Goal: Task Accomplishment & Management: Manage account settings

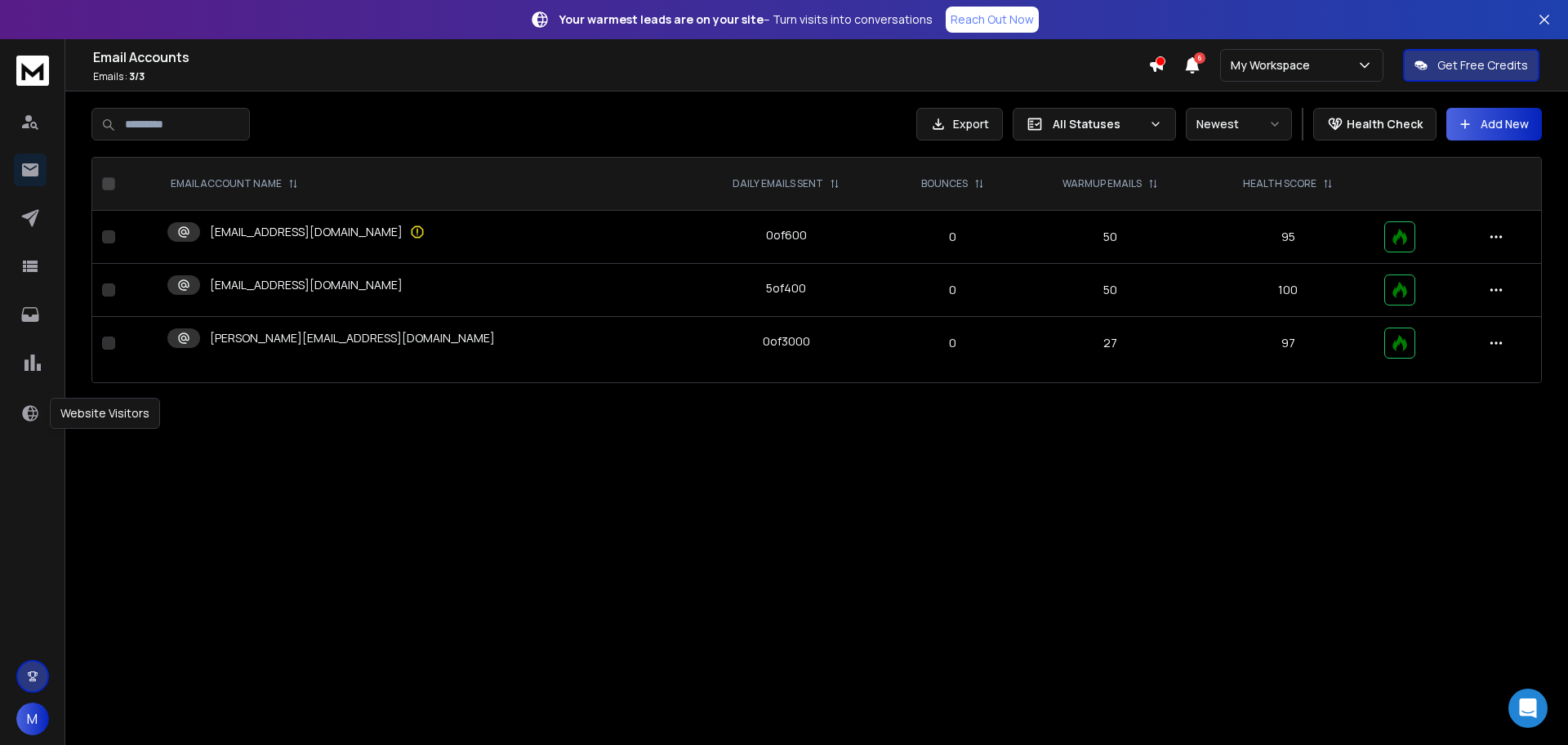
click at [466, 586] on div "Your warmest leads are on your site – Turn visits into conversations Reach Out …" at bounding box center [784, 372] width 1568 height 745
click at [409, 229] on icon at bounding box center [417, 232] width 17 height 17
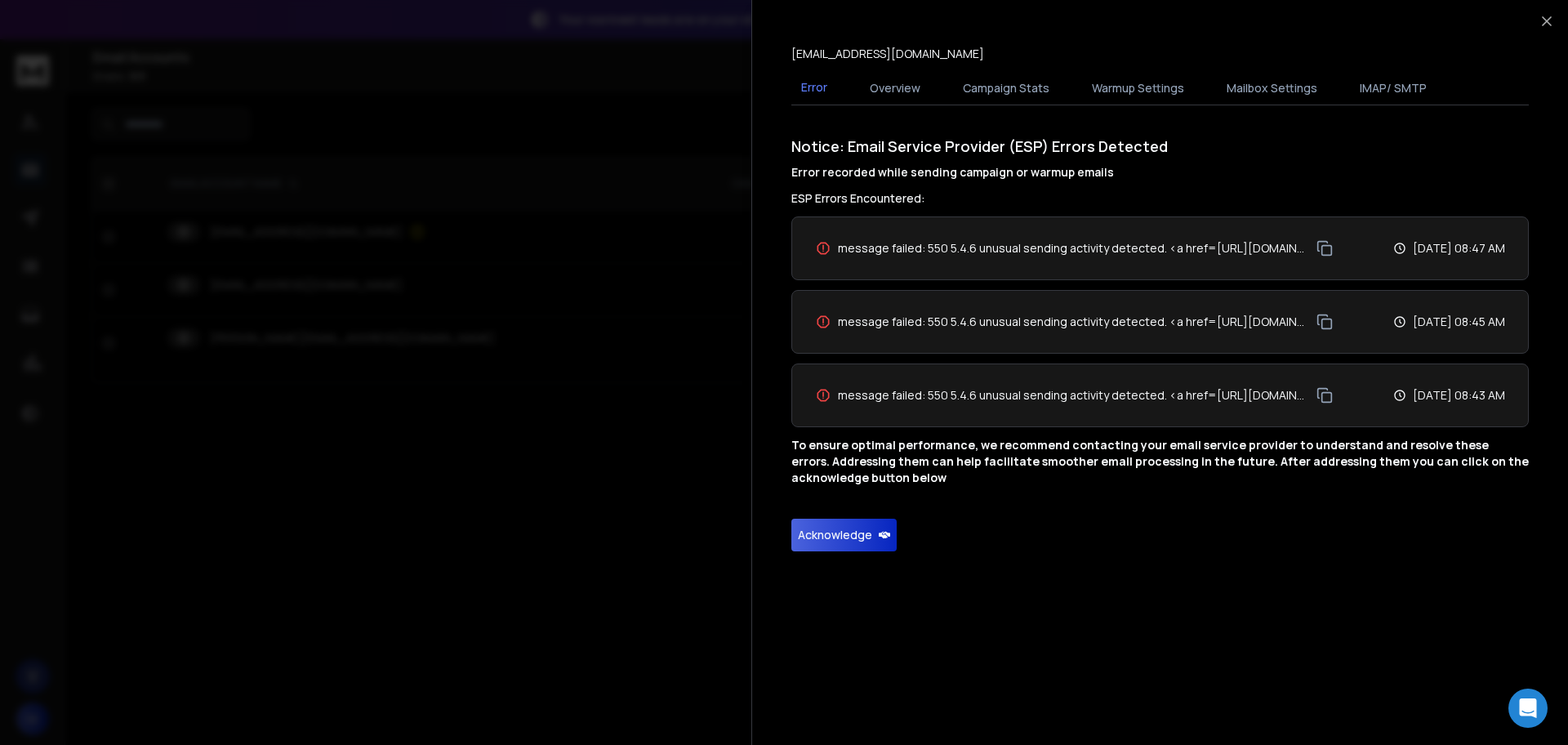
click at [851, 532] on button "Acknowledge" at bounding box center [843, 535] width 106 height 33
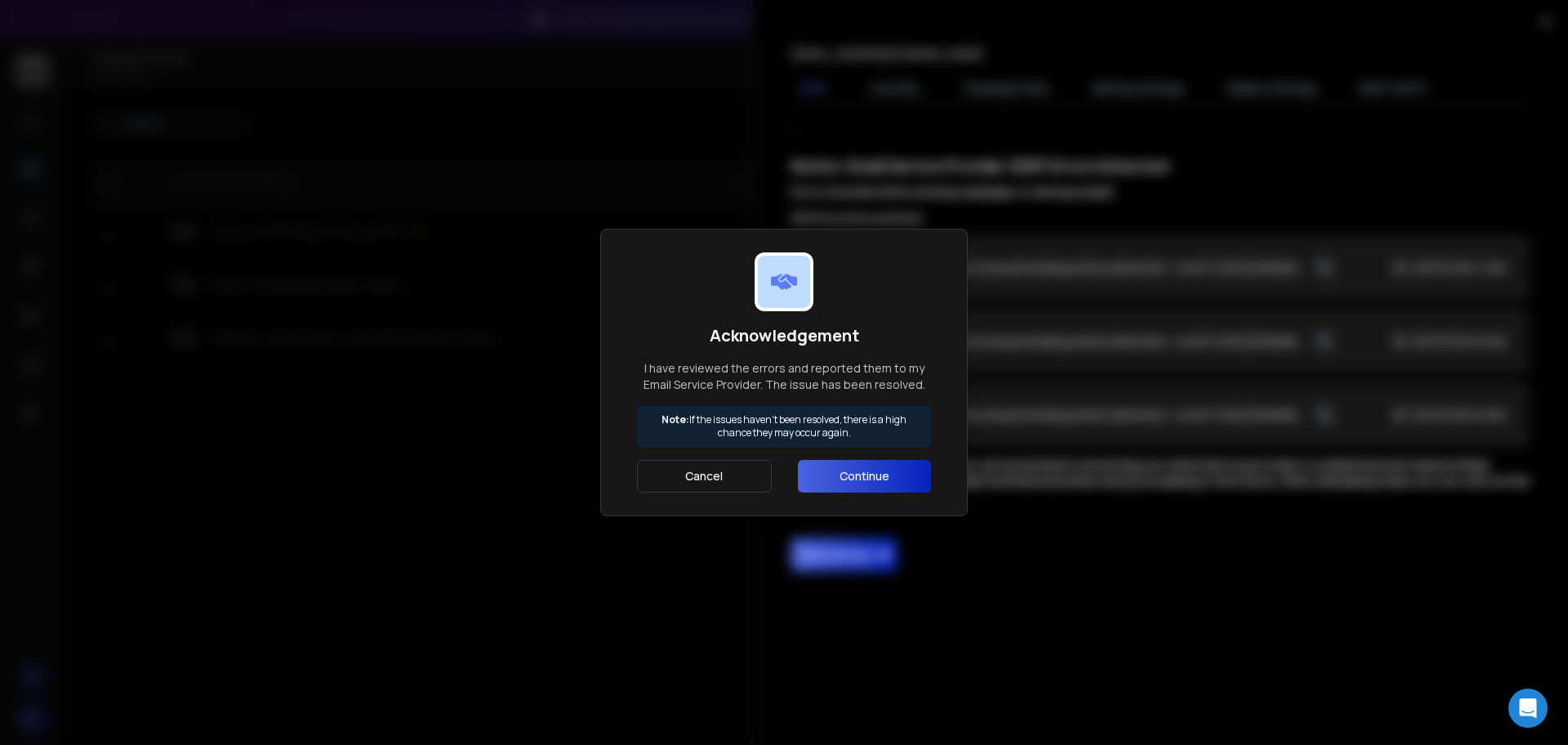
click at [837, 461] on button "Continue" at bounding box center [863, 476] width 133 height 33
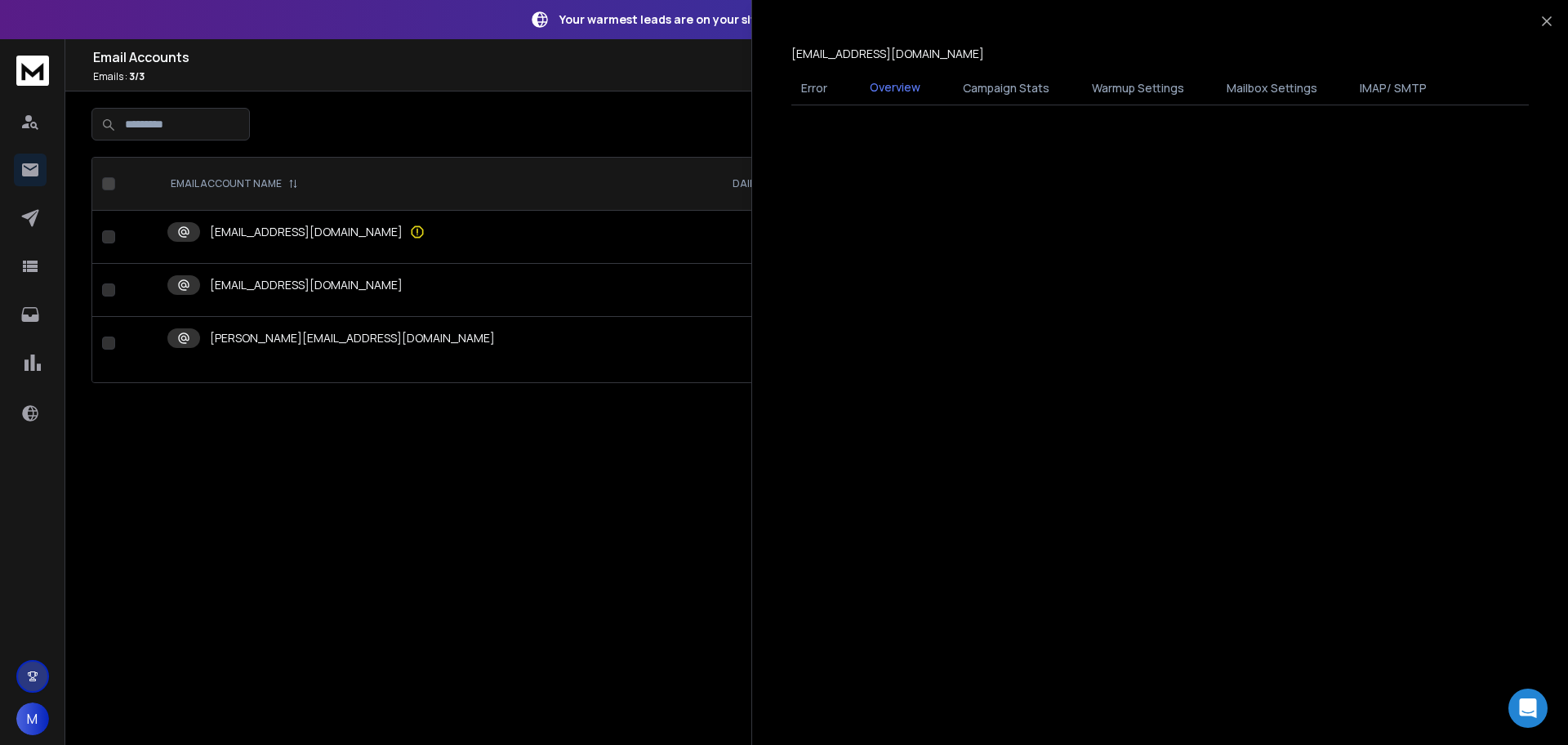
click at [597, 500] on div "Your warmest leads are on your site – Turn visits into conversations Reach Out …" at bounding box center [784, 372] width 1568 height 745
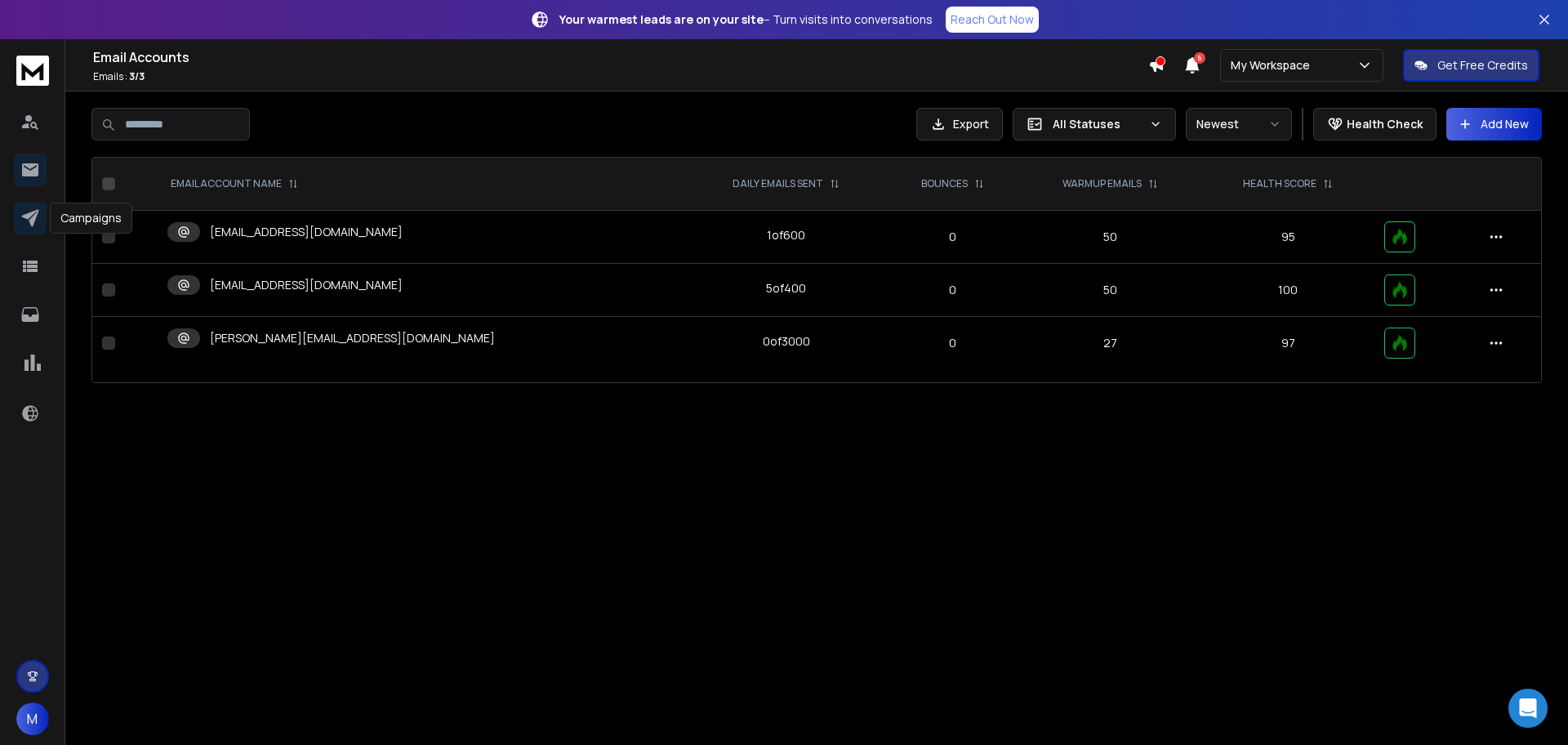
click at [39, 223] on icon at bounding box center [29, 217] width 19 height 19
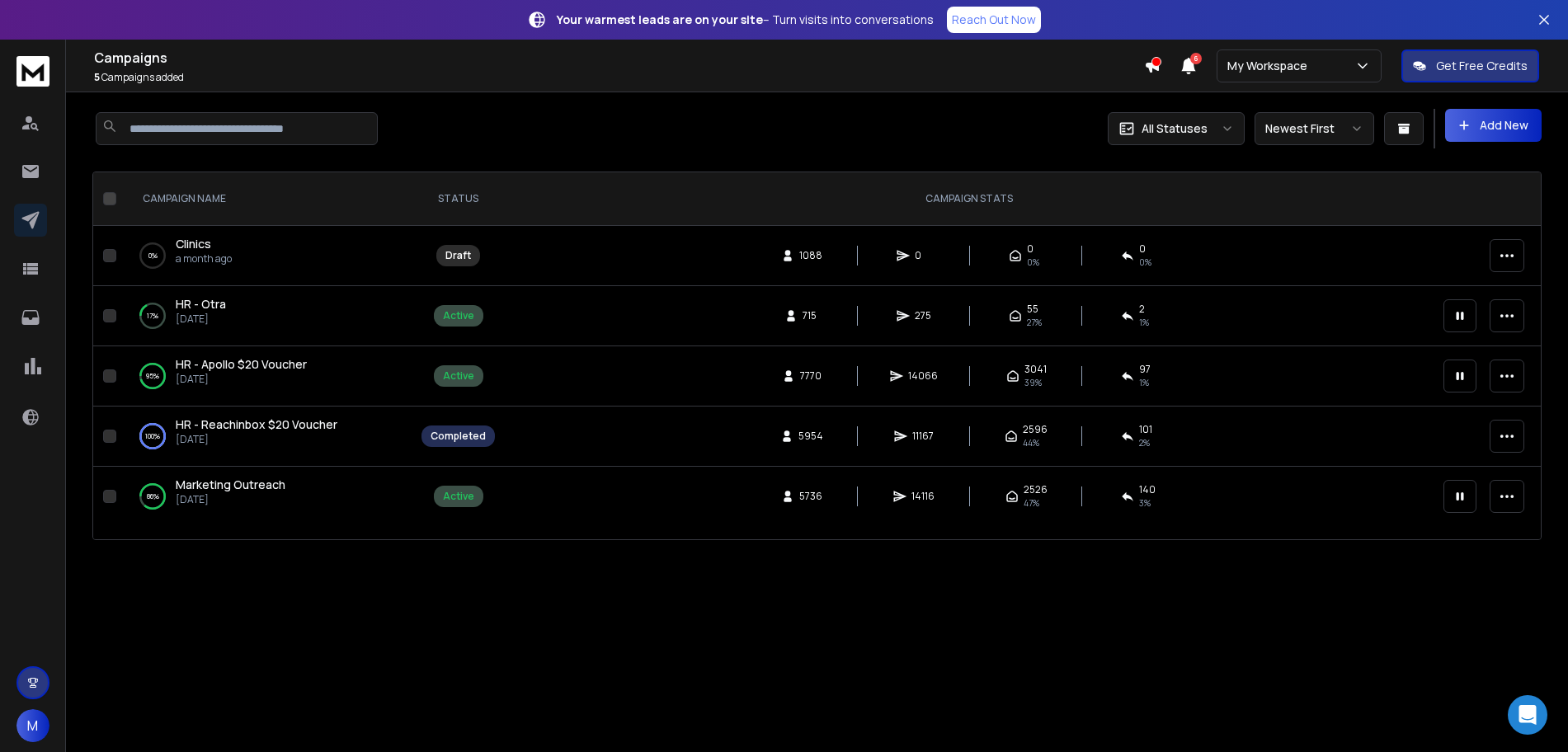
click at [593, 381] on div "7770 14066 3041 39 % 97 1 %" at bounding box center [968, 376] width 909 height 26
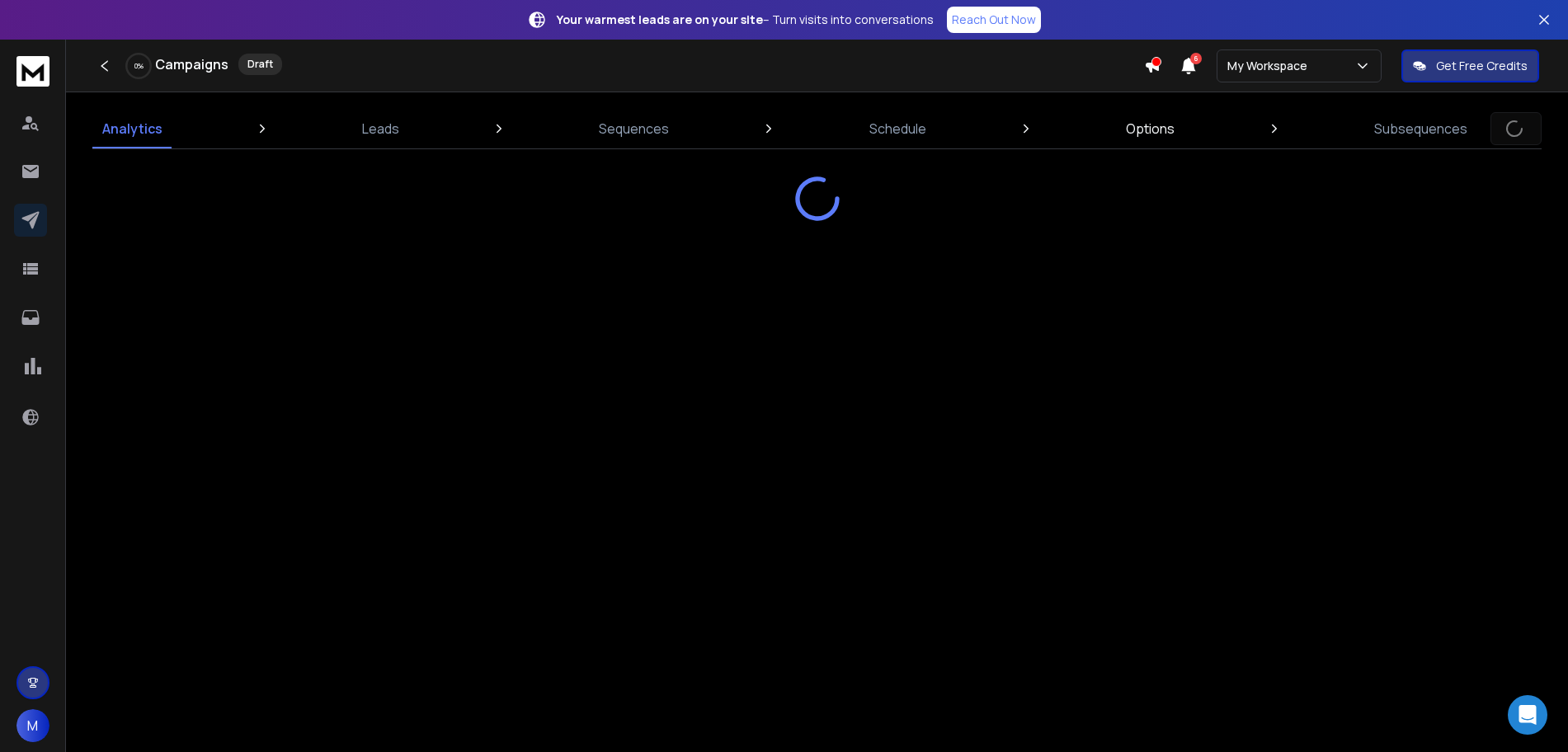
click at [1149, 119] on p "Options" at bounding box center [1150, 128] width 49 height 19
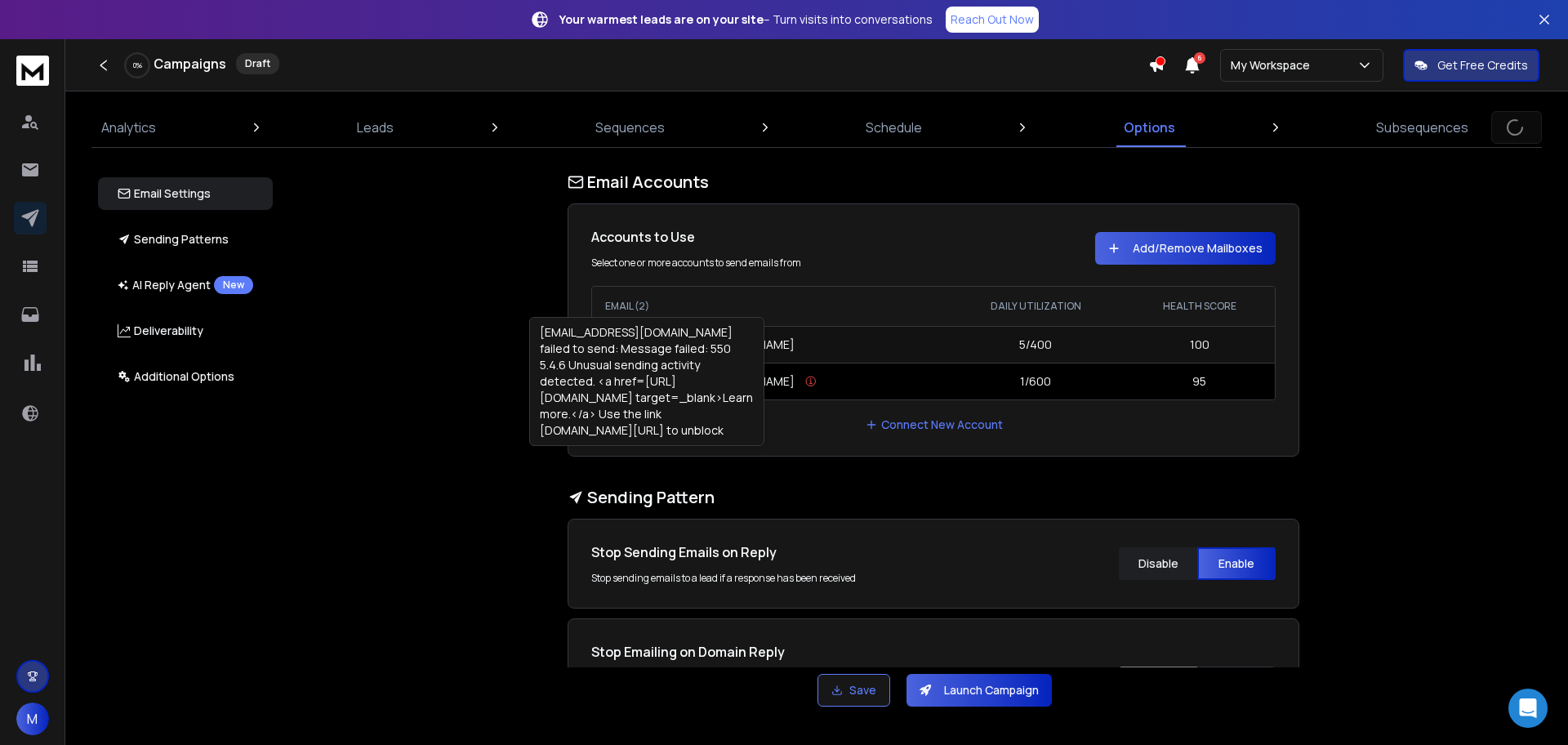
click at [775, 384] on body "Your warmest leads are on your site – Turn visits into conversations Reach Out …" at bounding box center [784, 372] width 1568 height 745
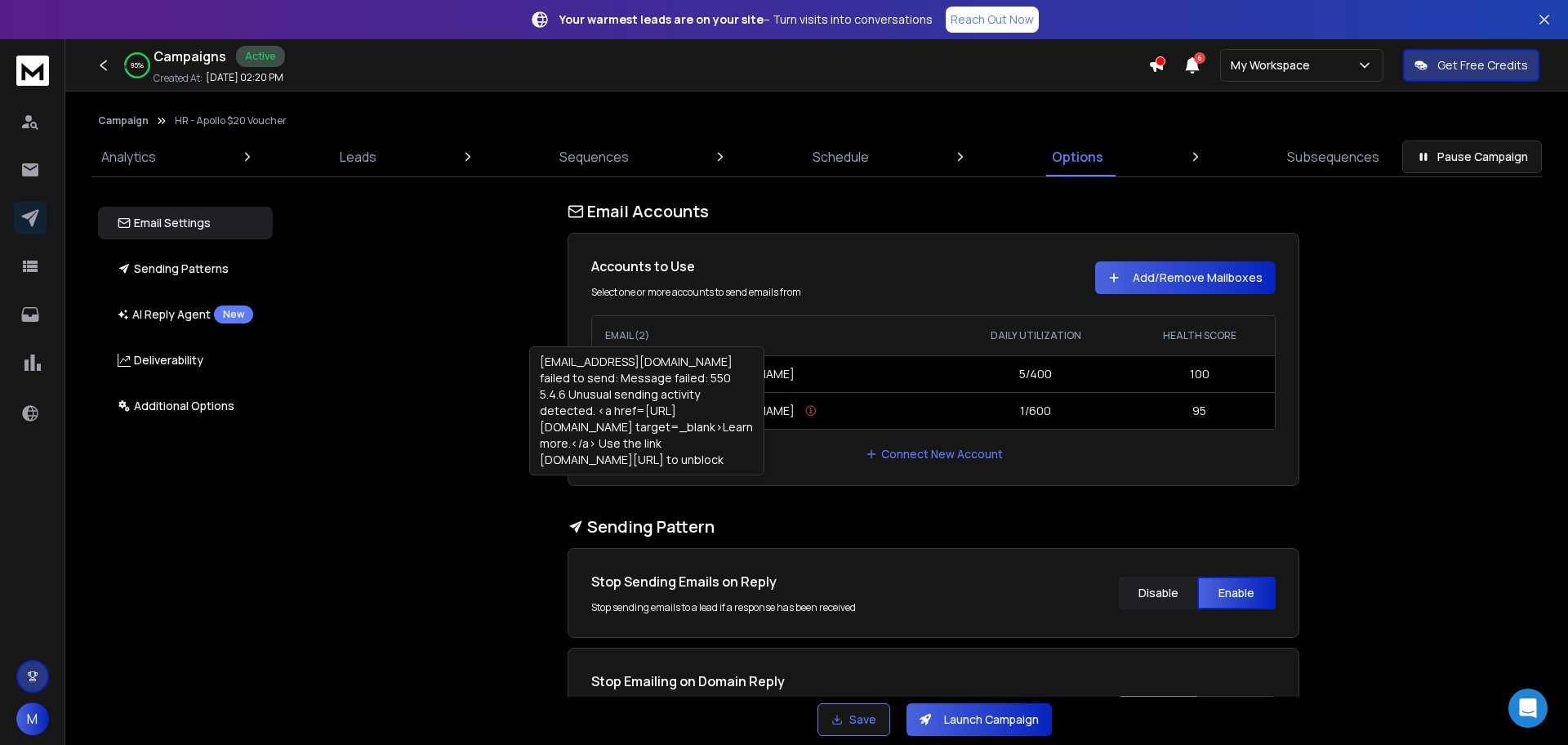
drag, startPoint x: 677, startPoint y: 459, endPoint x: 545, endPoint y: 463, distance: 132.1
click at [545, 463] on div "[EMAIL_ADDRESS][DOMAIN_NAME] failed to send: Message failed: 550 5.4.6 Unusual …" at bounding box center [647, 410] width 235 height 129
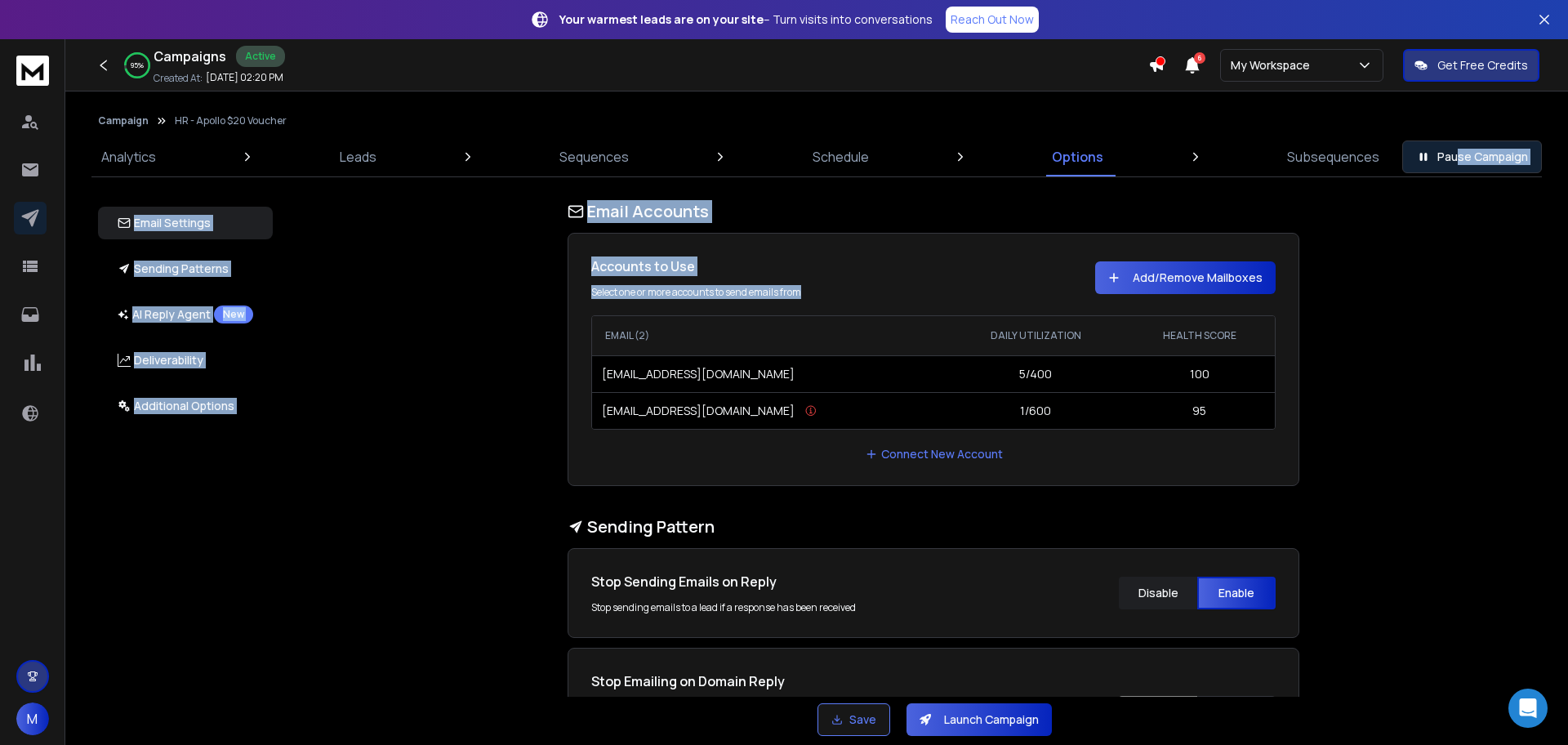
click at [1455, 155] on button "Pause Campaign" at bounding box center [1472, 157] width 139 height 33
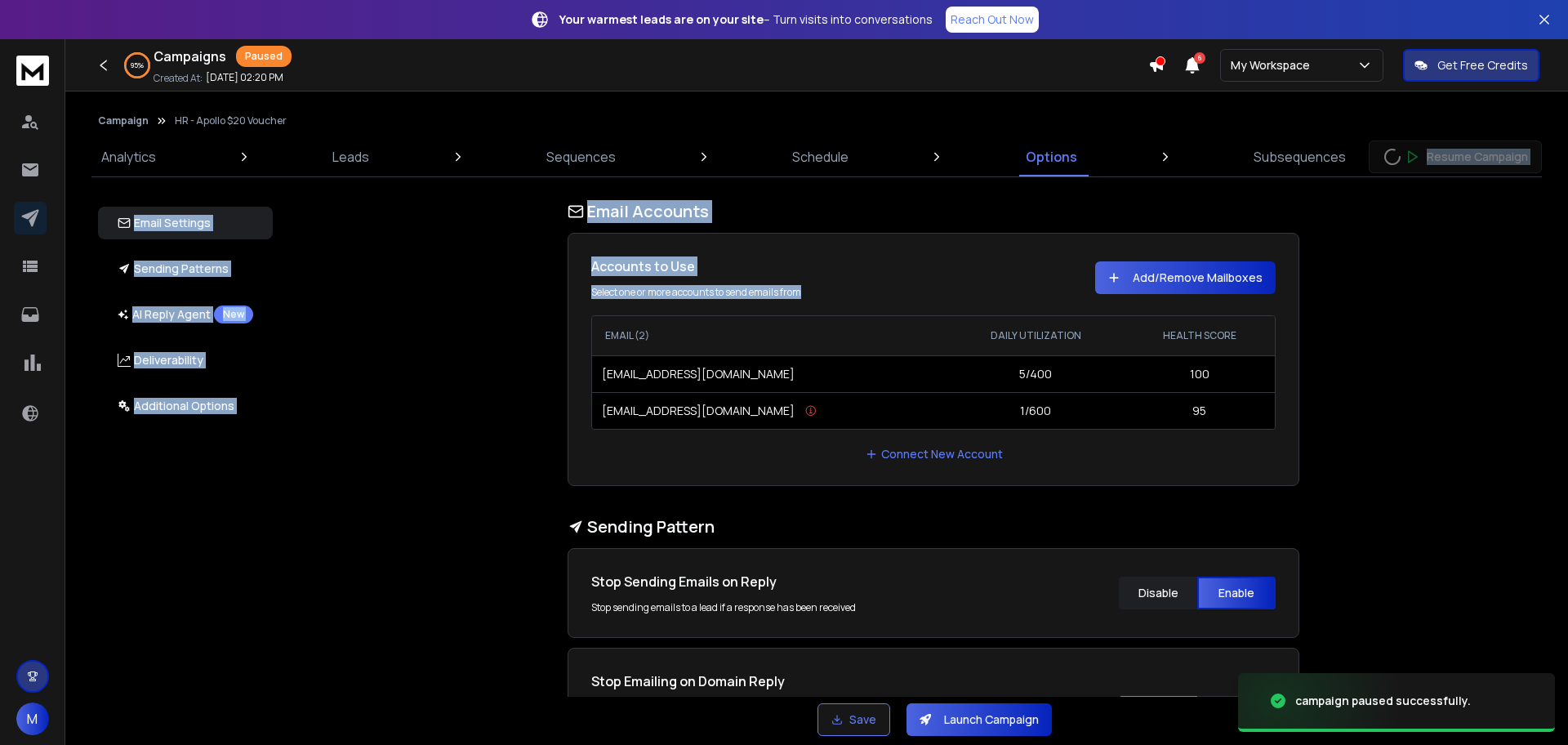
click at [1441, 222] on div "Email Accounts Accounts to Use Select one or more accounts to send emails from …" at bounding box center [943, 448] width 1288 height 496
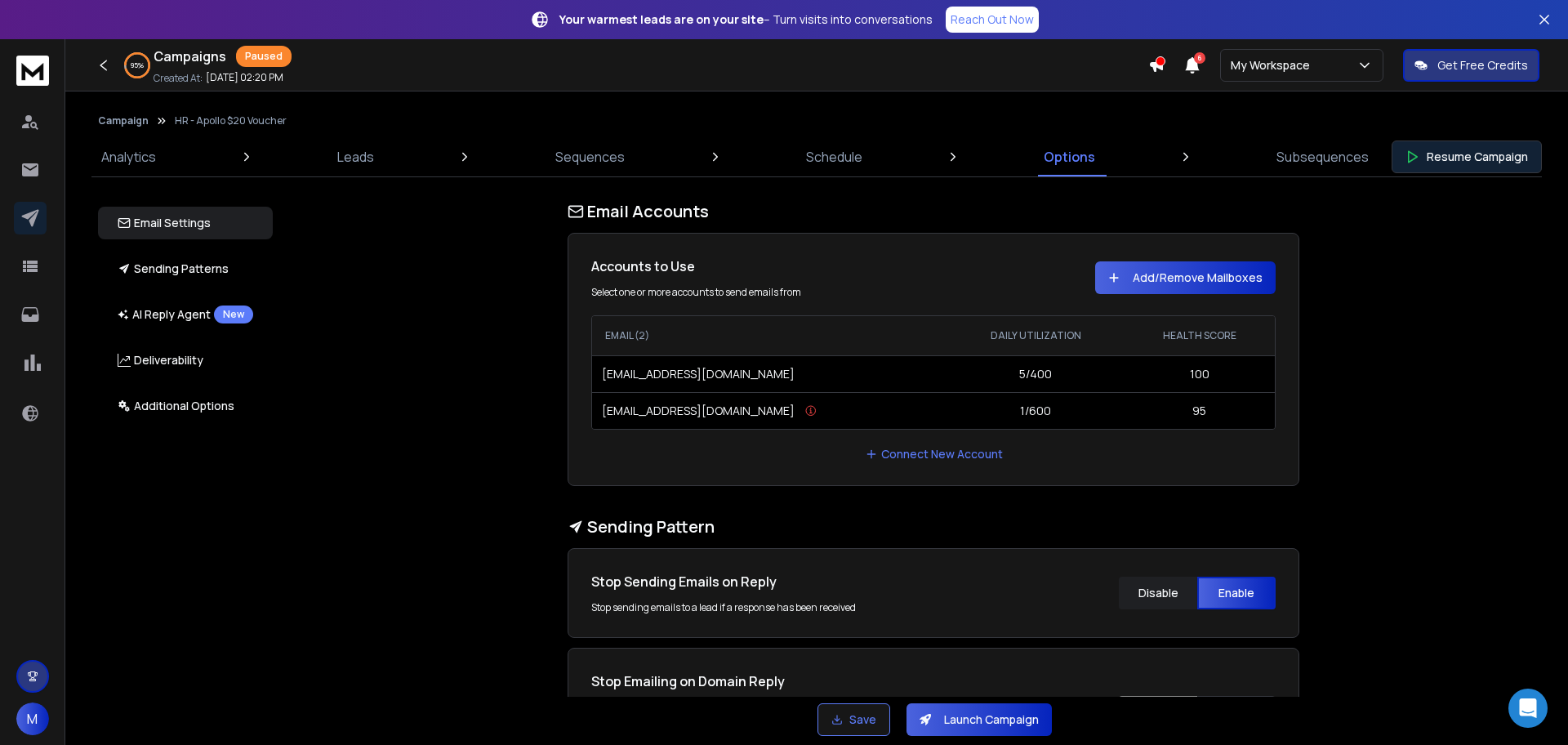
click at [1461, 163] on button "Resume Campaign" at bounding box center [1466, 157] width 150 height 33
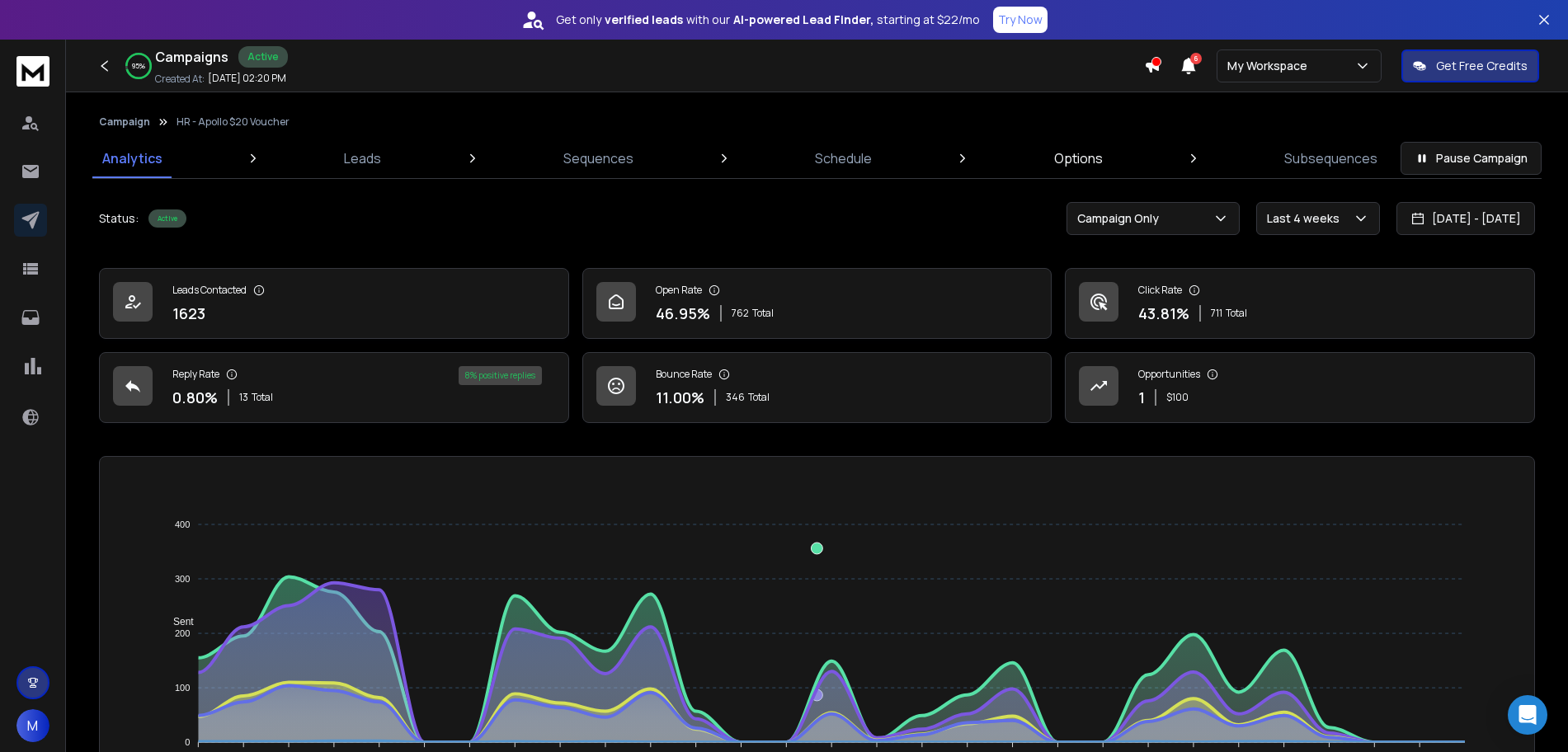
click at [1092, 168] on p "Options" at bounding box center [1078, 157] width 49 height 19
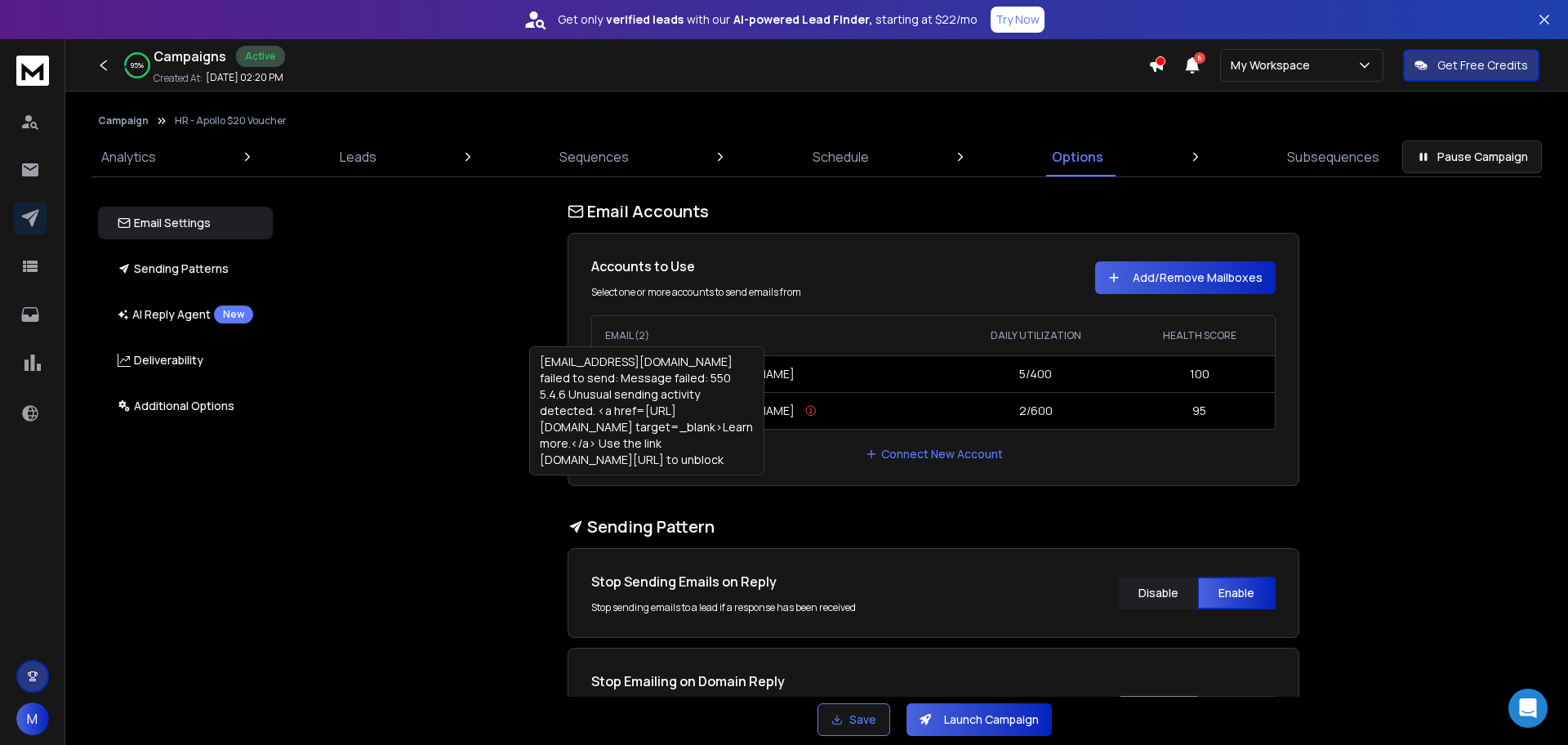
click at [764, 407] on div "[EMAIL_ADDRESS][DOMAIN_NAME] failed to send: Message failed: 550 5.4.6 Unusual …" at bounding box center [647, 410] width 235 height 129
drag, startPoint x: 678, startPoint y: 459, endPoint x: 534, endPoint y: 469, distance: 144.3
click at [534, 469] on div "[EMAIL_ADDRESS][DOMAIN_NAME] failed to send: Message failed: 550 5.4.6 Unusual …" at bounding box center [647, 410] width 235 height 129
copy div "[DOMAIN_NAME][URL]"
click at [1440, 412] on div "Email Accounts Accounts to Use Select one or more accounts to send emails from …" at bounding box center [943, 448] width 1288 height 496
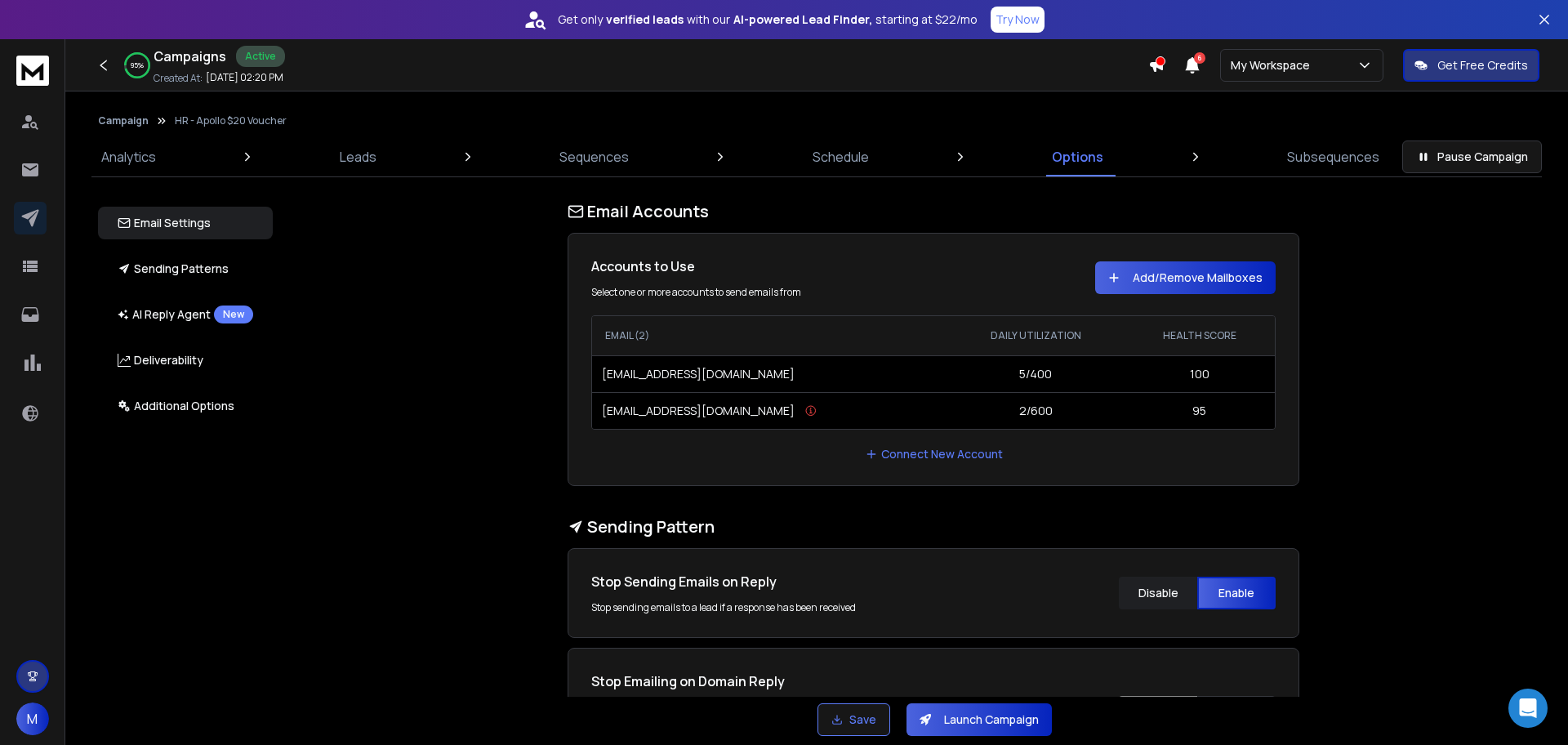
click at [441, 409] on div "Email Accounts Accounts to Use Select one or more accounts to send emails from …" at bounding box center [943, 448] width 1288 height 496
click at [494, 414] on div "Email Accounts Accounts to Use Select one or more accounts to send emails from …" at bounding box center [943, 448] width 1288 height 496
click at [20, 176] on icon at bounding box center [29, 169] width 19 height 19
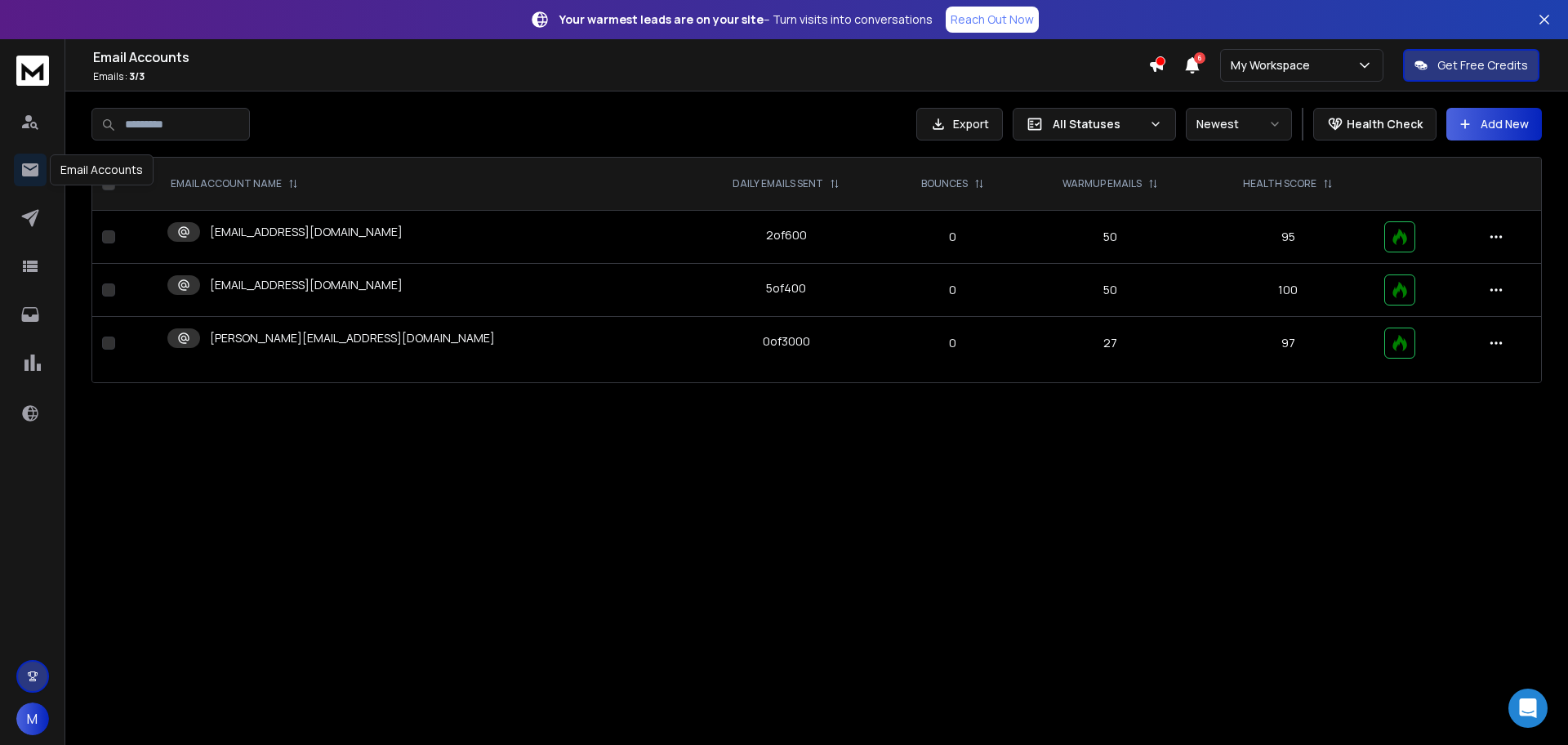
drag, startPoint x: 456, startPoint y: 552, endPoint x: 437, endPoint y: 457, distance: 96.9
click at [457, 549] on div "Your warmest leads are on your site – Turn visits into conversations Reach Out …" at bounding box center [784, 372] width 1568 height 745
click at [21, 217] on icon at bounding box center [29, 217] width 19 height 19
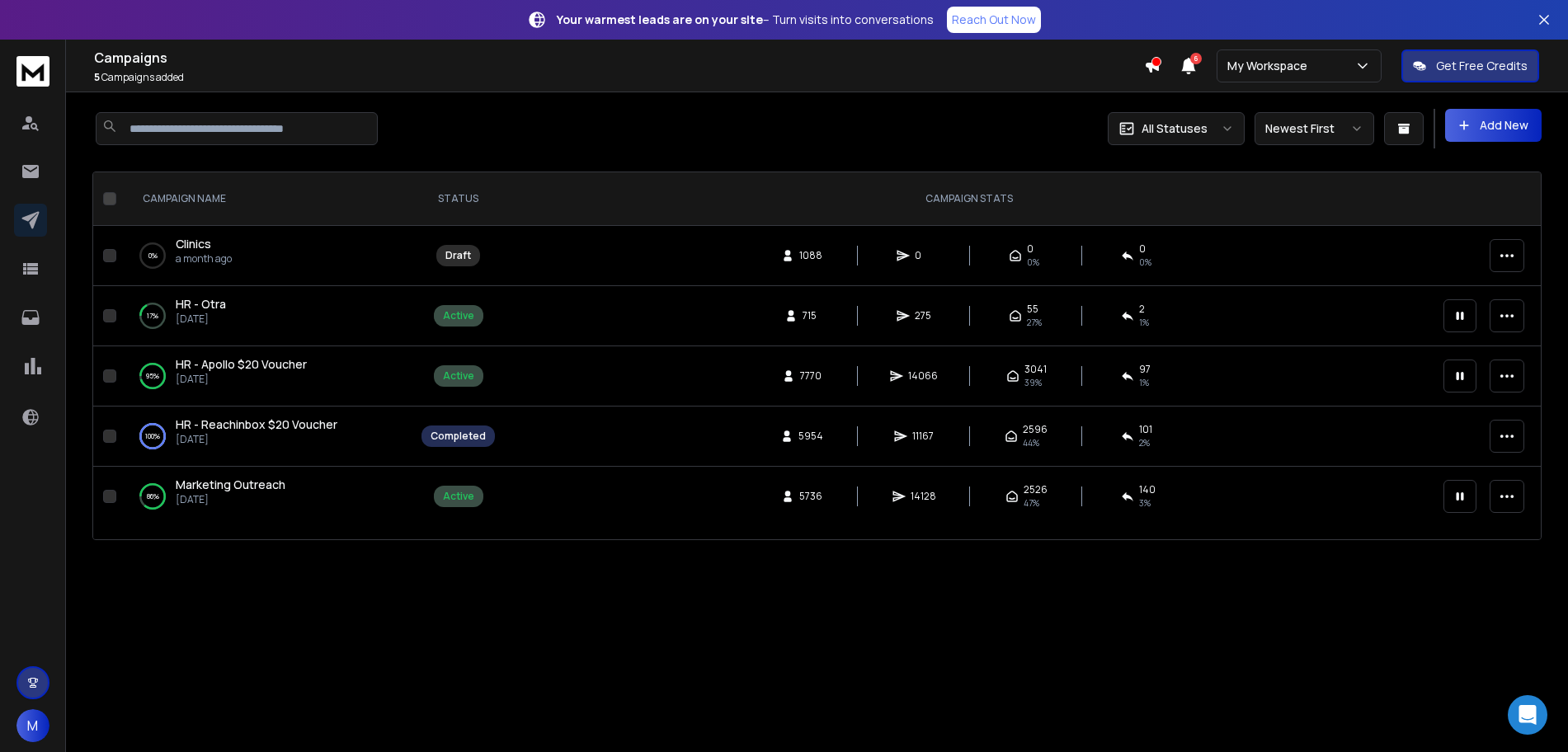
click at [609, 379] on div "7770 14066 3041 39 % 97 1 %" at bounding box center [968, 376] width 909 height 26
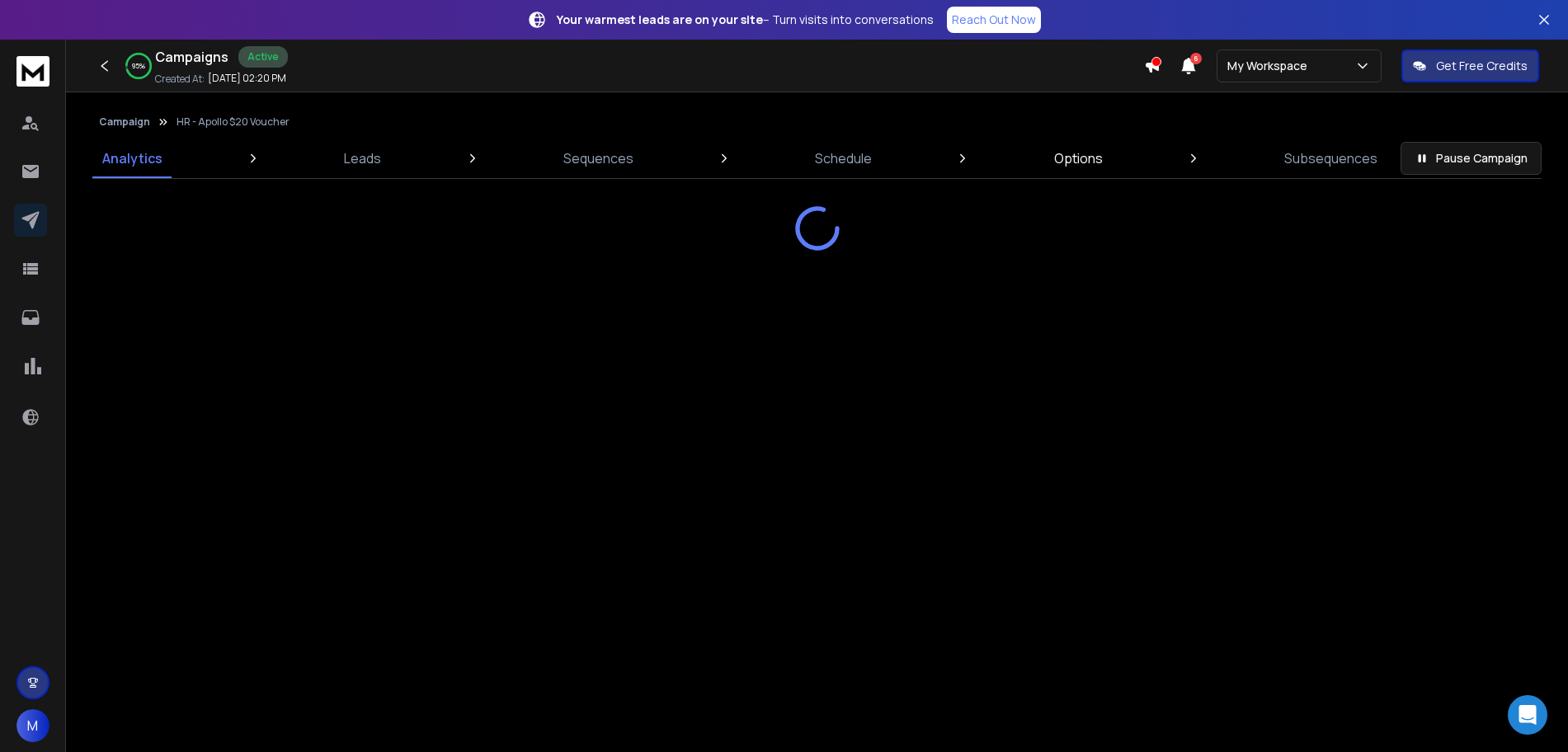
click at [1069, 151] on p "Options" at bounding box center [1078, 157] width 49 height 19
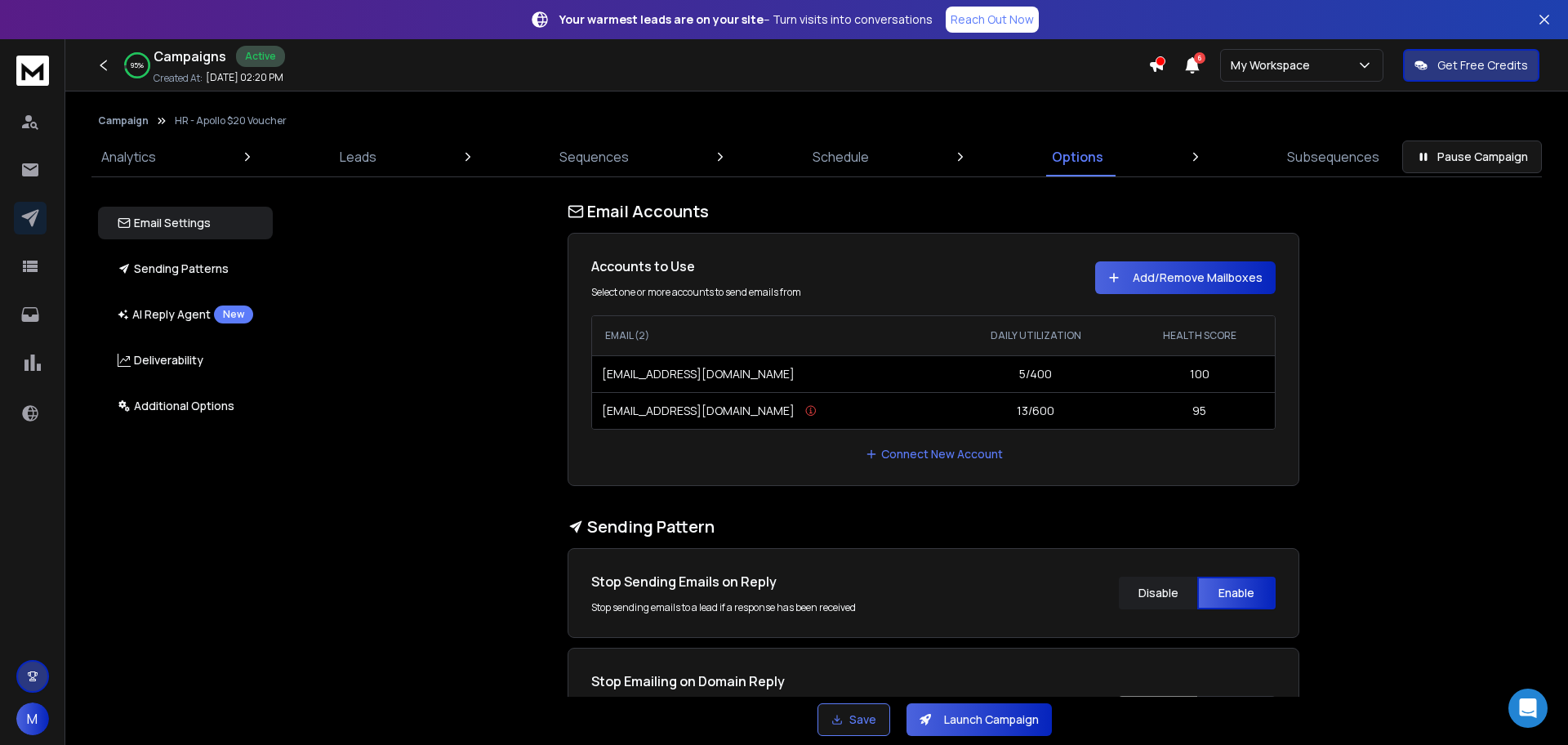
drag, startPoint x: 1525, startPoint y: 464, endPoint x: 835, endPoint y: 365, distance: 697.1
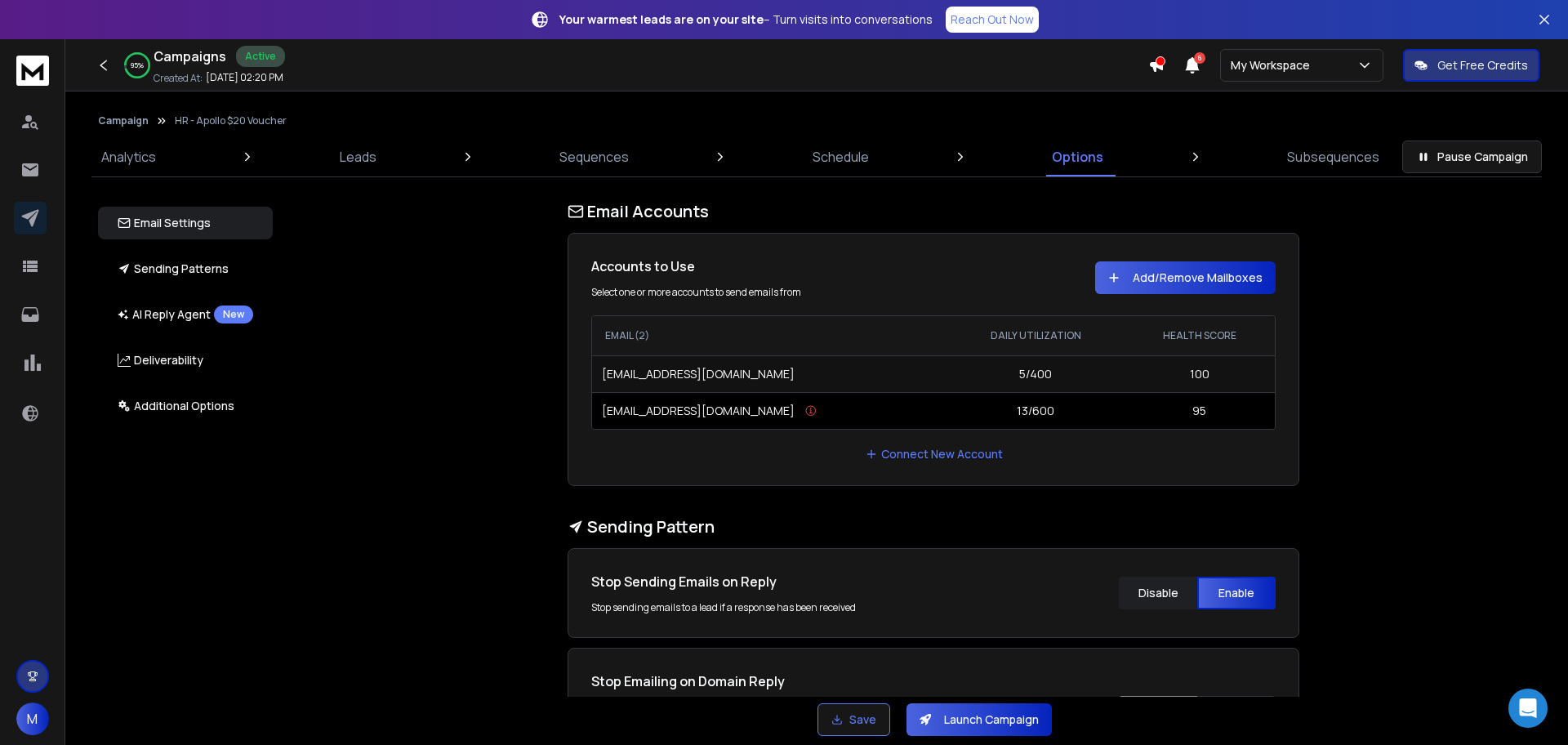
click at [1523, 464] on div "Email Accounts Accounts to Use Select one or more accounts to send emails from …" at bounding box center [943, 448] width 1288 height 496
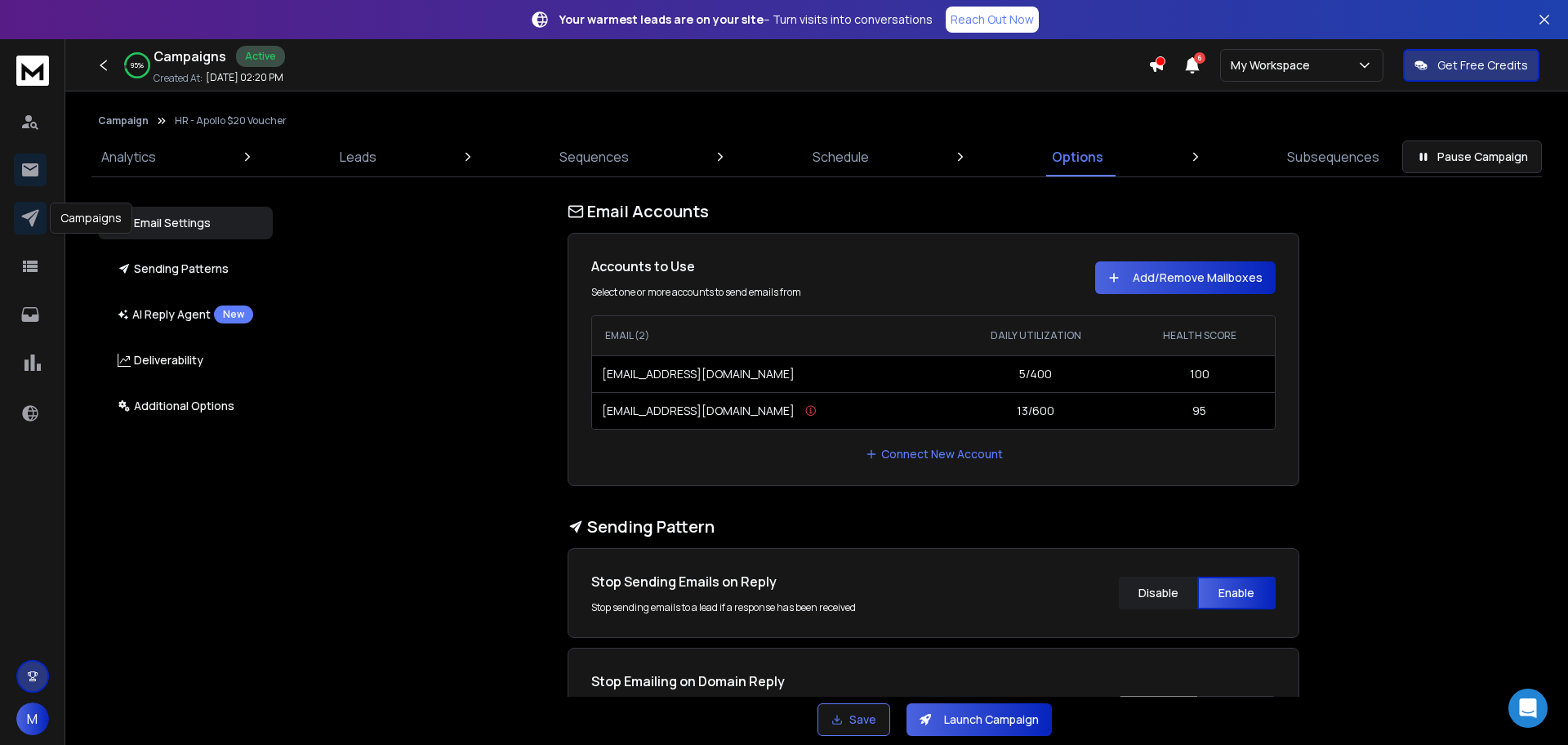
click at [40, 167] on link at bounding box center [30, 170] width 33 height 33
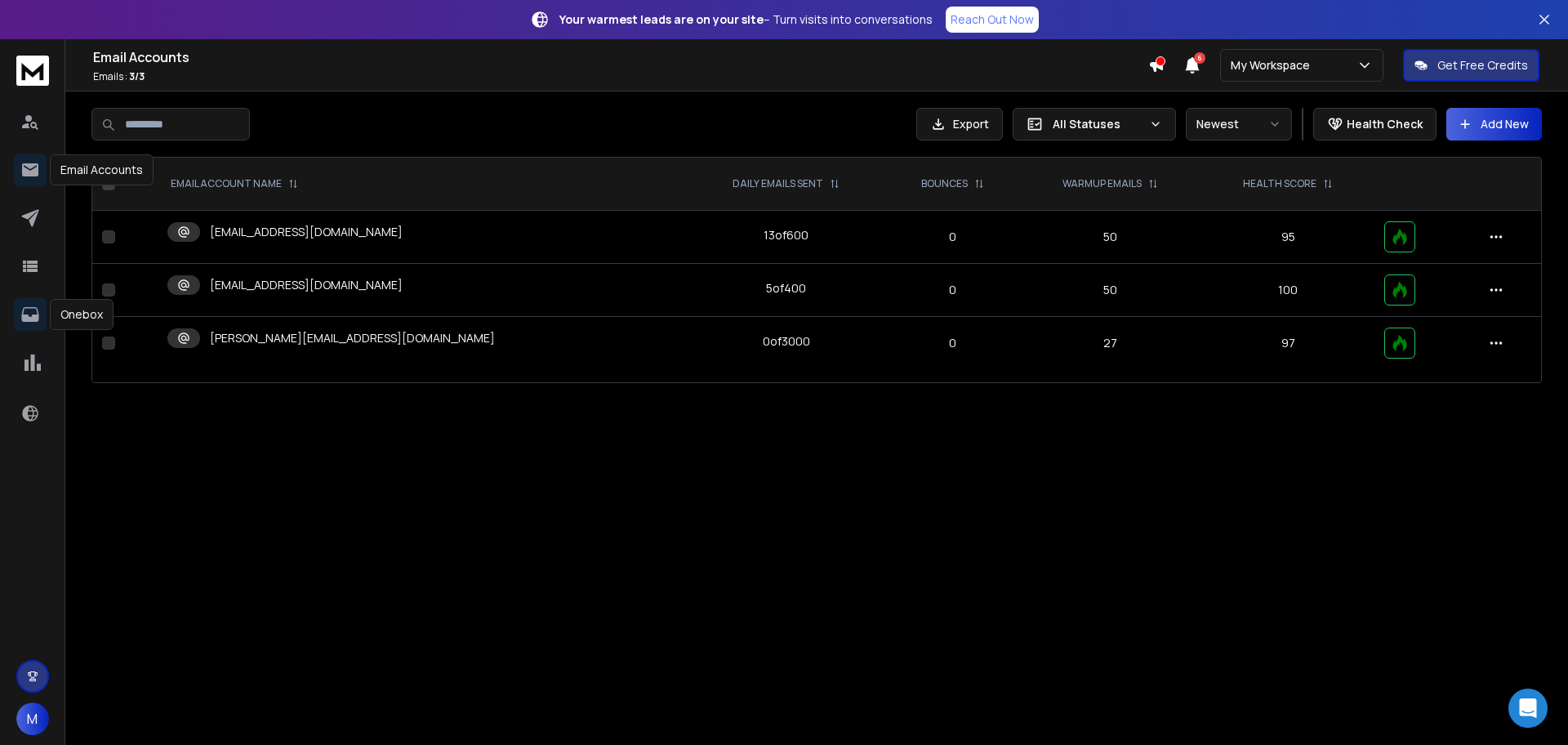
click at [28, 312] on icon at bounding box center [29, 314] width 19 height 19
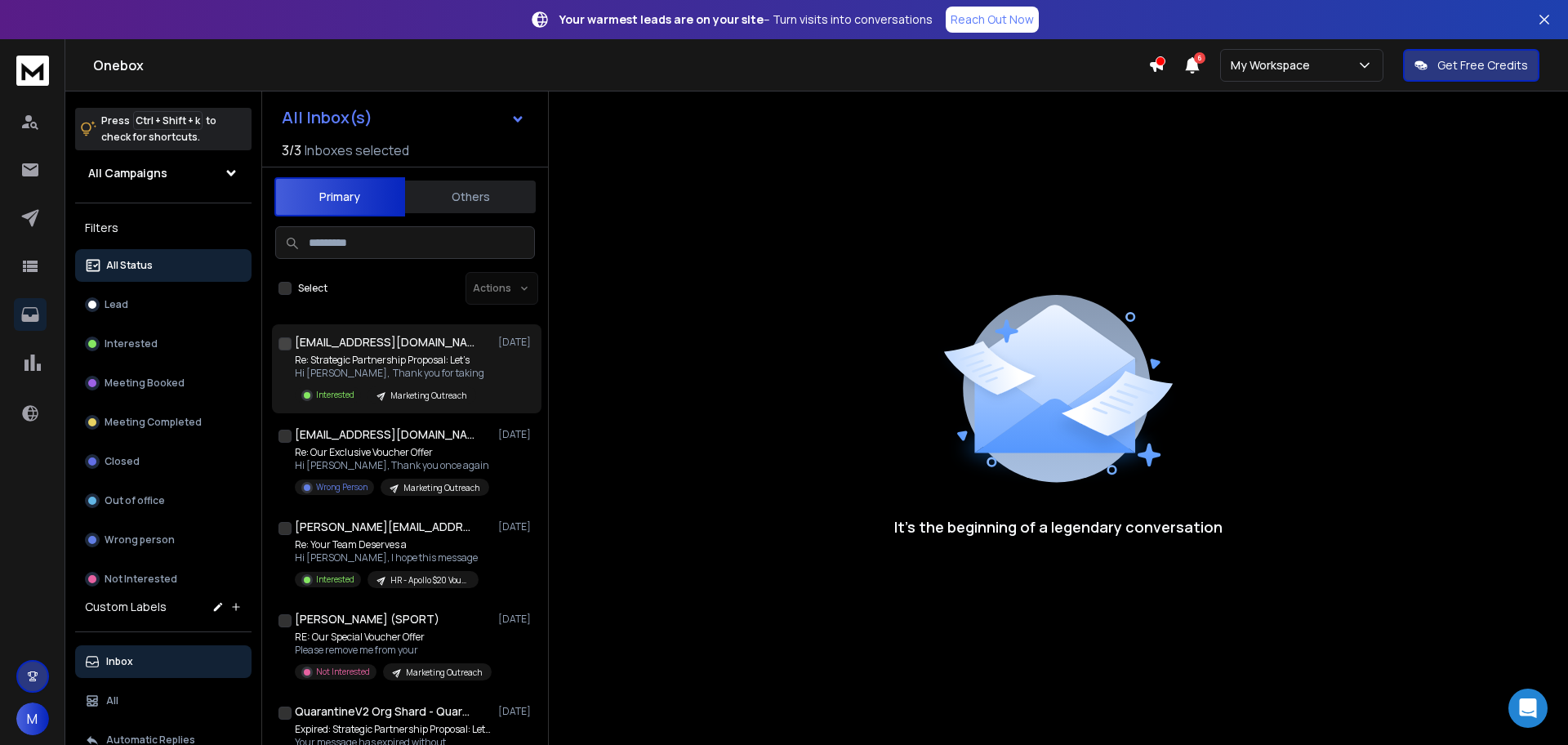
click at [509, 367] on div "Re: Strategic Partnership Proposal: Let’s Hi Joshua, Thank you for taking Inter…" at bounding box center [415, 378] width 240 height 50
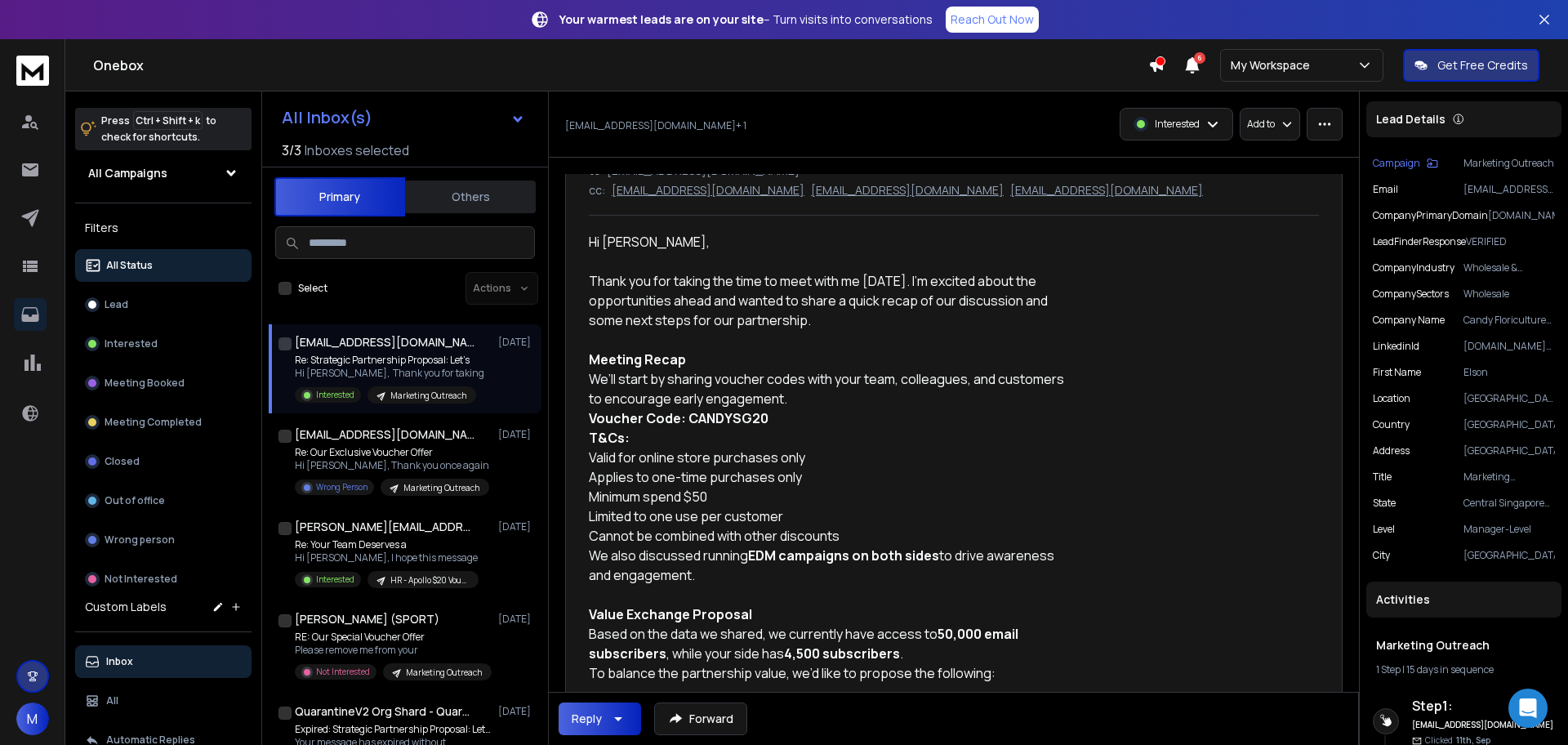
scroll to position [204, 0]
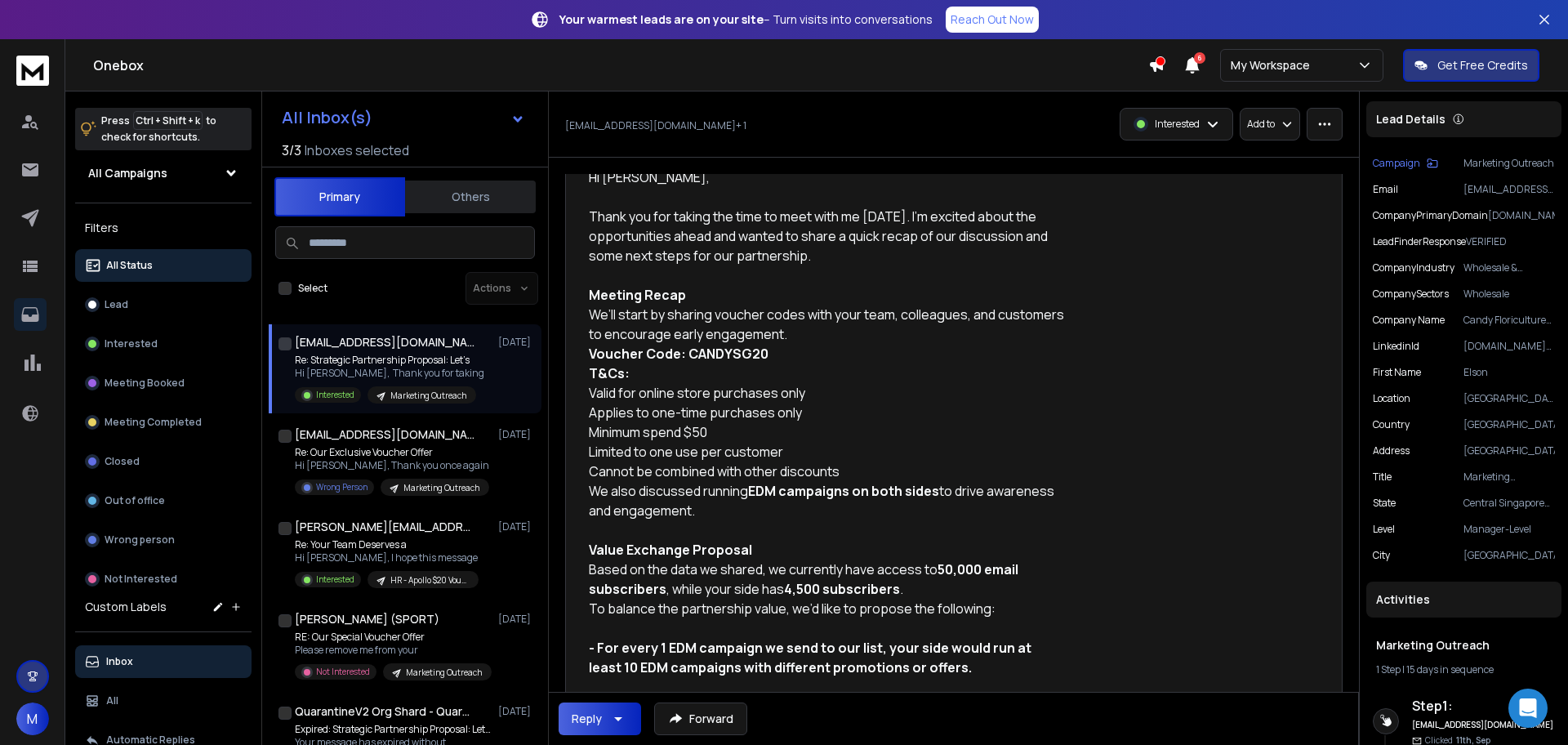
drag, startPoint x: 778, startPoint y: 514, endPoint x: 542, endPoint y: 266, distance: 342.3
click at [542, 266] on div "All Inbox(s) 3 / 3 Inboxes selected Primary Others Select Actions marketing@eve…" at bounding box center [915, 464] width 1307 height 745
click at [812, 491] on strong "EDM campaigns on both sides" at bounding box center [843, 491] width 191 height 18
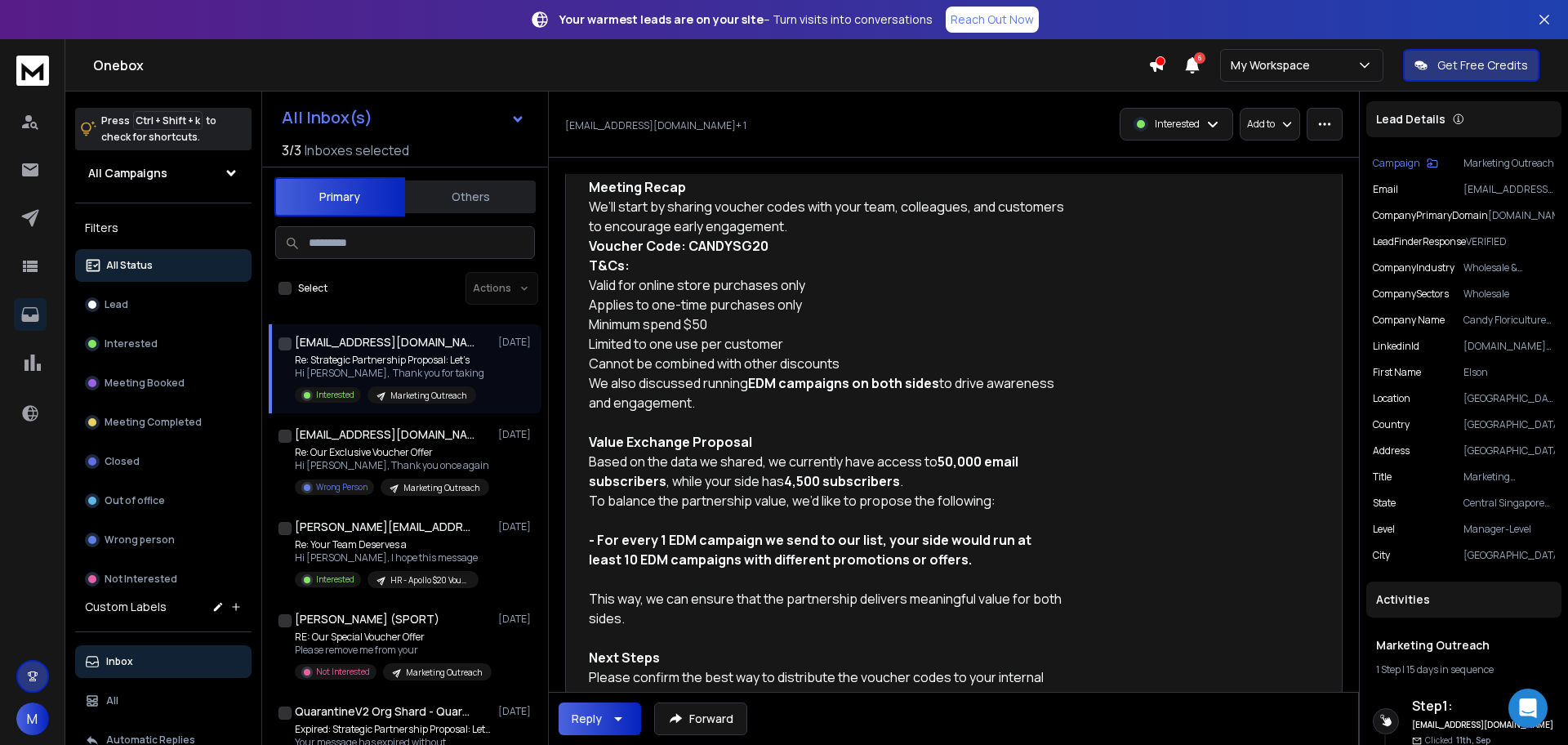
scroll to position [408, 0]
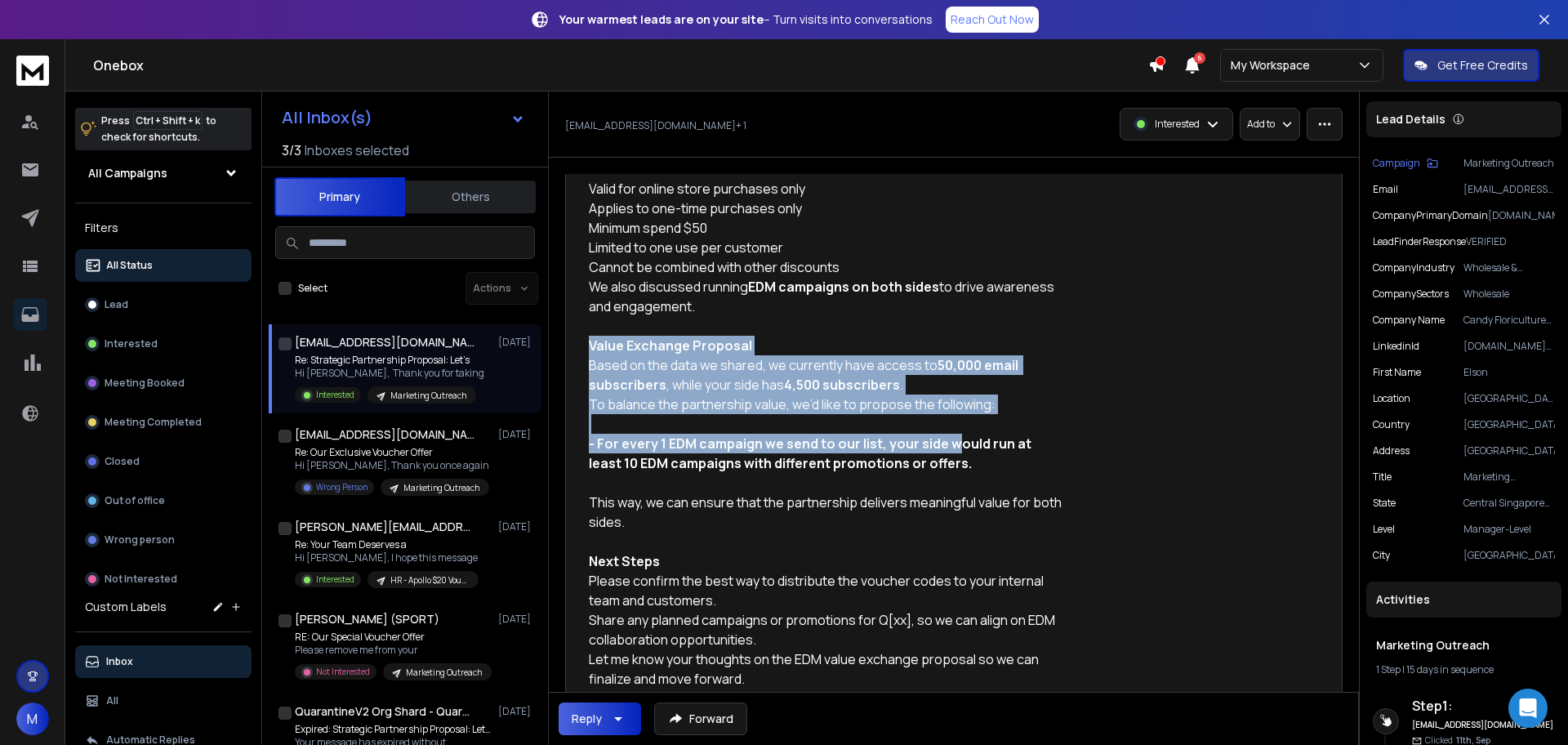
drag, startPoint x: 590, startPoint y: 339, endPoint x: 951, endPoint y: 439, distance: 374.6
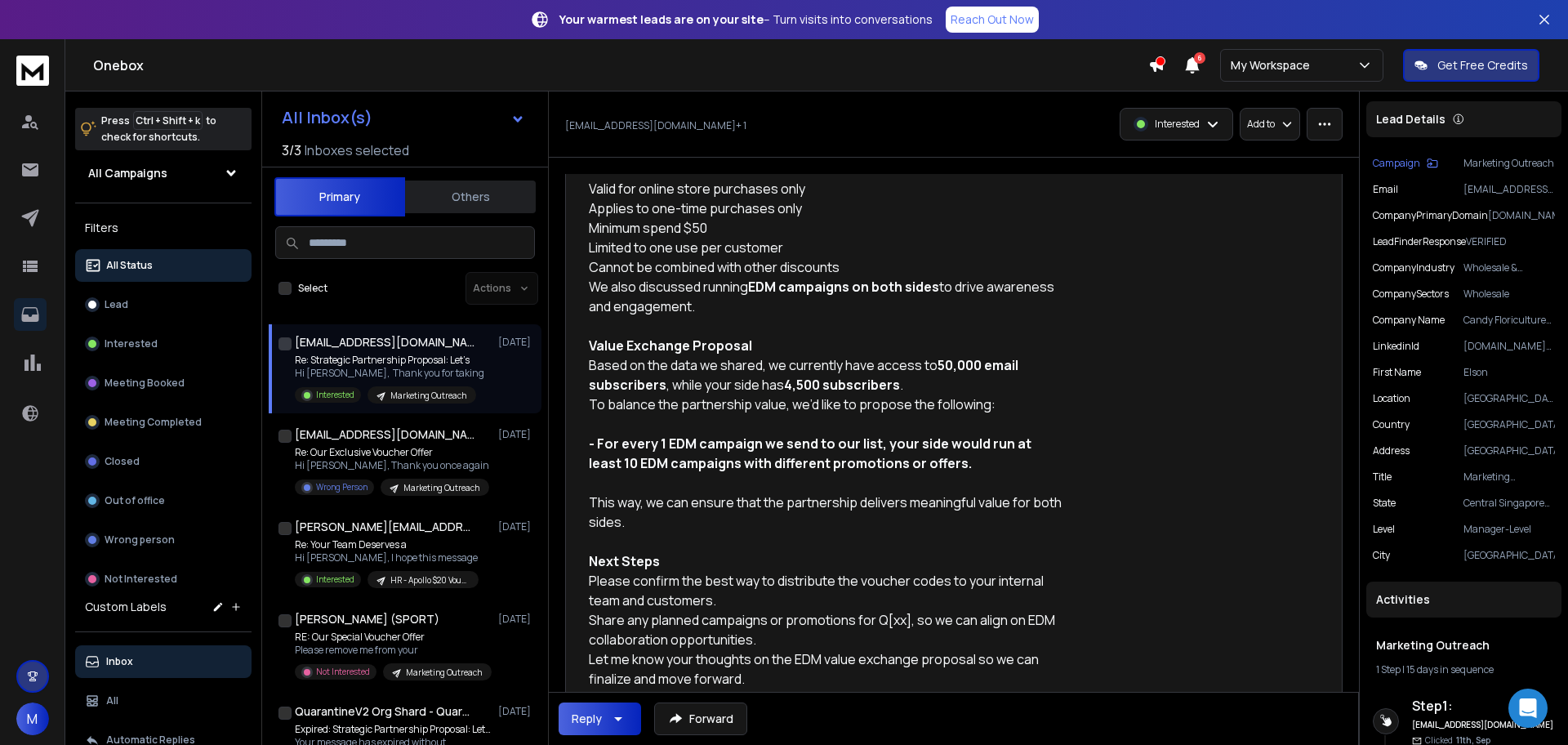
click at [1024, 463] on div "- For every 1 EDM campaign we send to our list, your side would run at least 10…" at bounding box center [828, 452] width 477 height 78
drag, startPoint x: 1006, startPoint y: 406, endPoint x: 1028, endPoint y: 419, distance: 25.6
click at [1028, 419] on div "- For every 1 EDM campaign we send to our list, your side would run at least 10…" at bounding box center [828, 452] width 477 height 78
click at [963, 467] on div "- For every 1 EDM campaign we send to our list, your side would run at least 10…" at bounding box center [828, 452] width 477 height 78
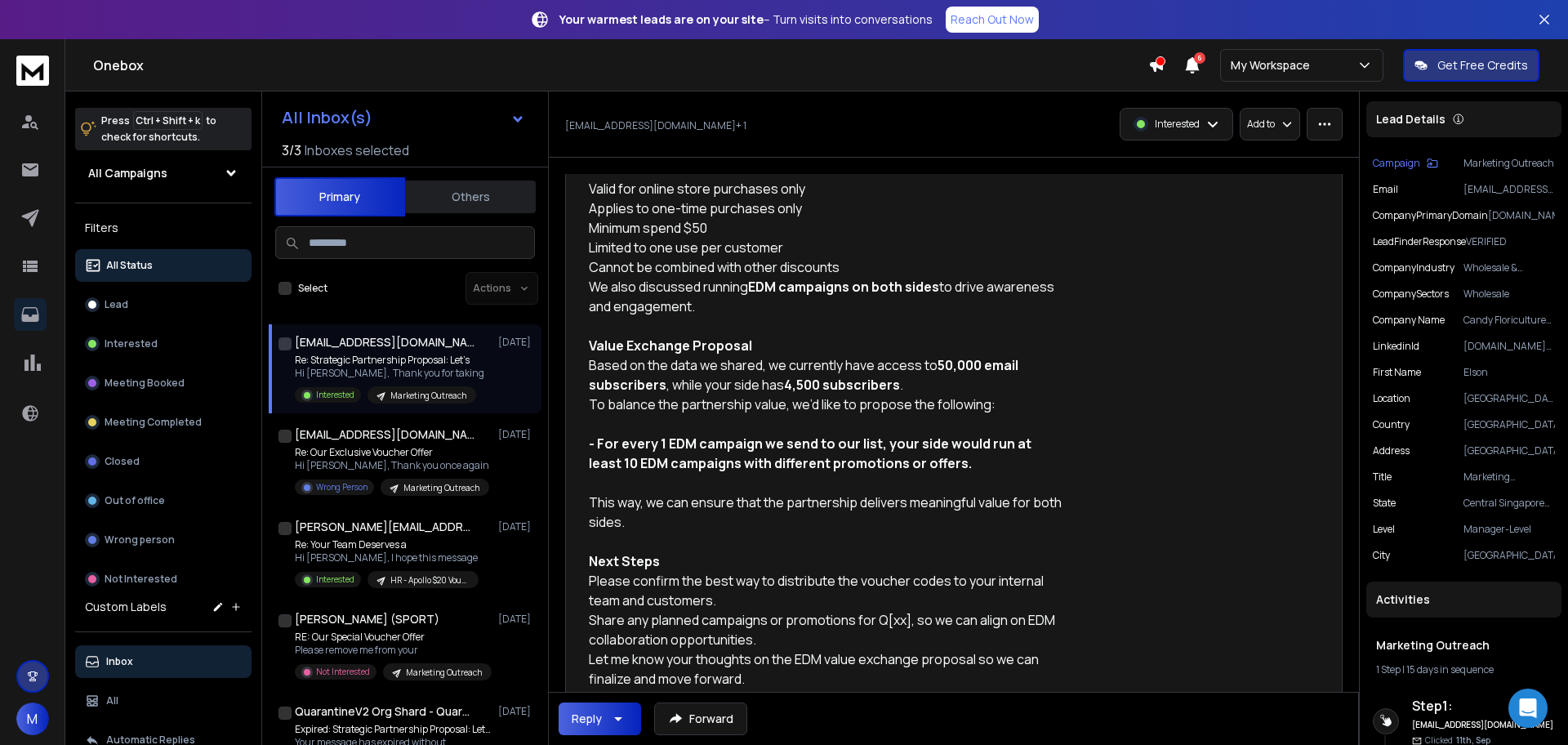
click at [971, 464] on div "- For every 1 EDM campaign we send to our list, your side would run at least 10…" at bounding box center [828, 452] width 477 height 78
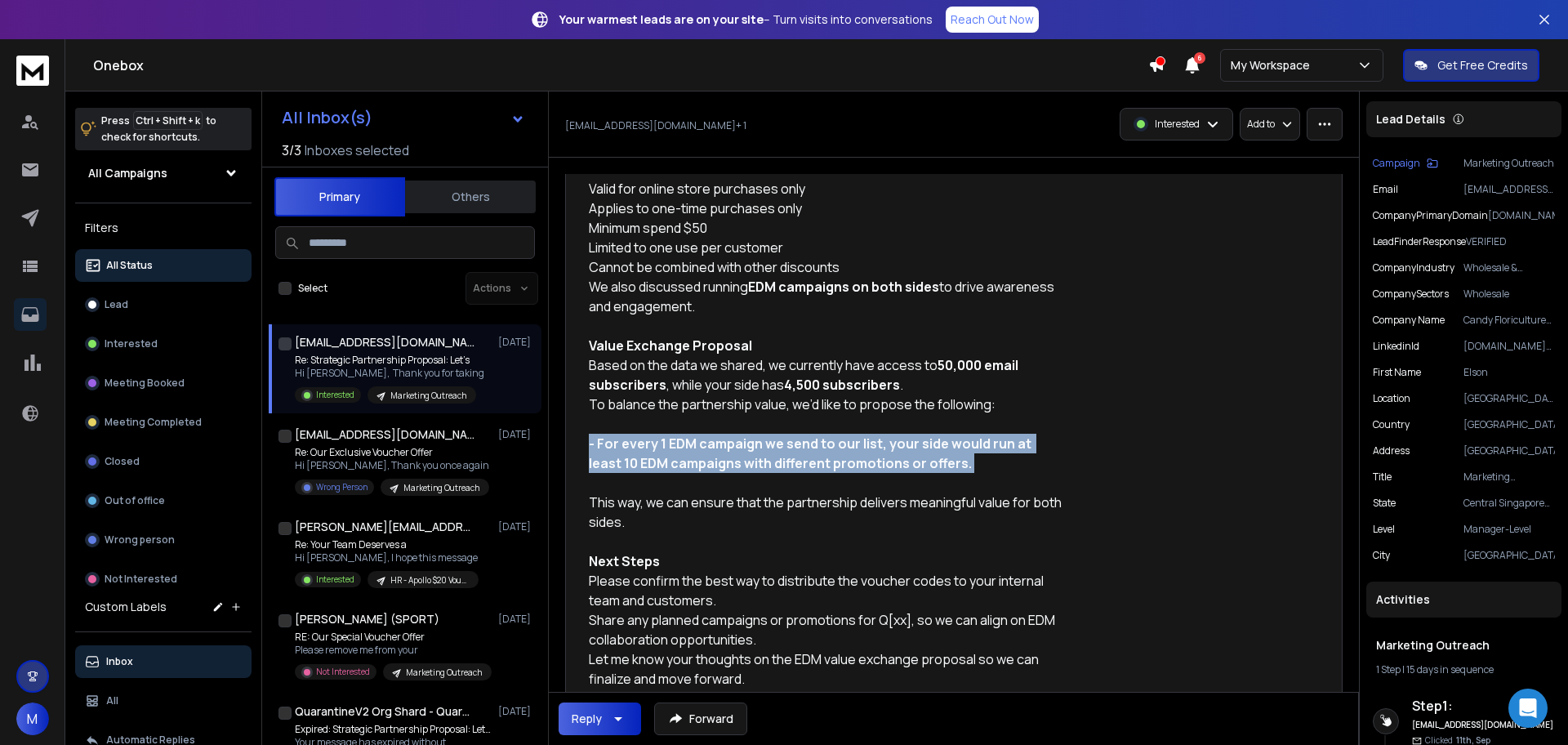
drag, startPoint x: 971, startPoint y: 464, endPoint x: 579, endPoint y: 434, distance: 393.1
click at [925, 478] on div "- For every 1 EDM campaign we send to our list, your side would run at least 10…" at bounding box center [828, 452] width 477 height 78
drag, startPoint x: 945, startPoint y: 470, endPoint x: 574, endPoint y: 449, distance: 371.6
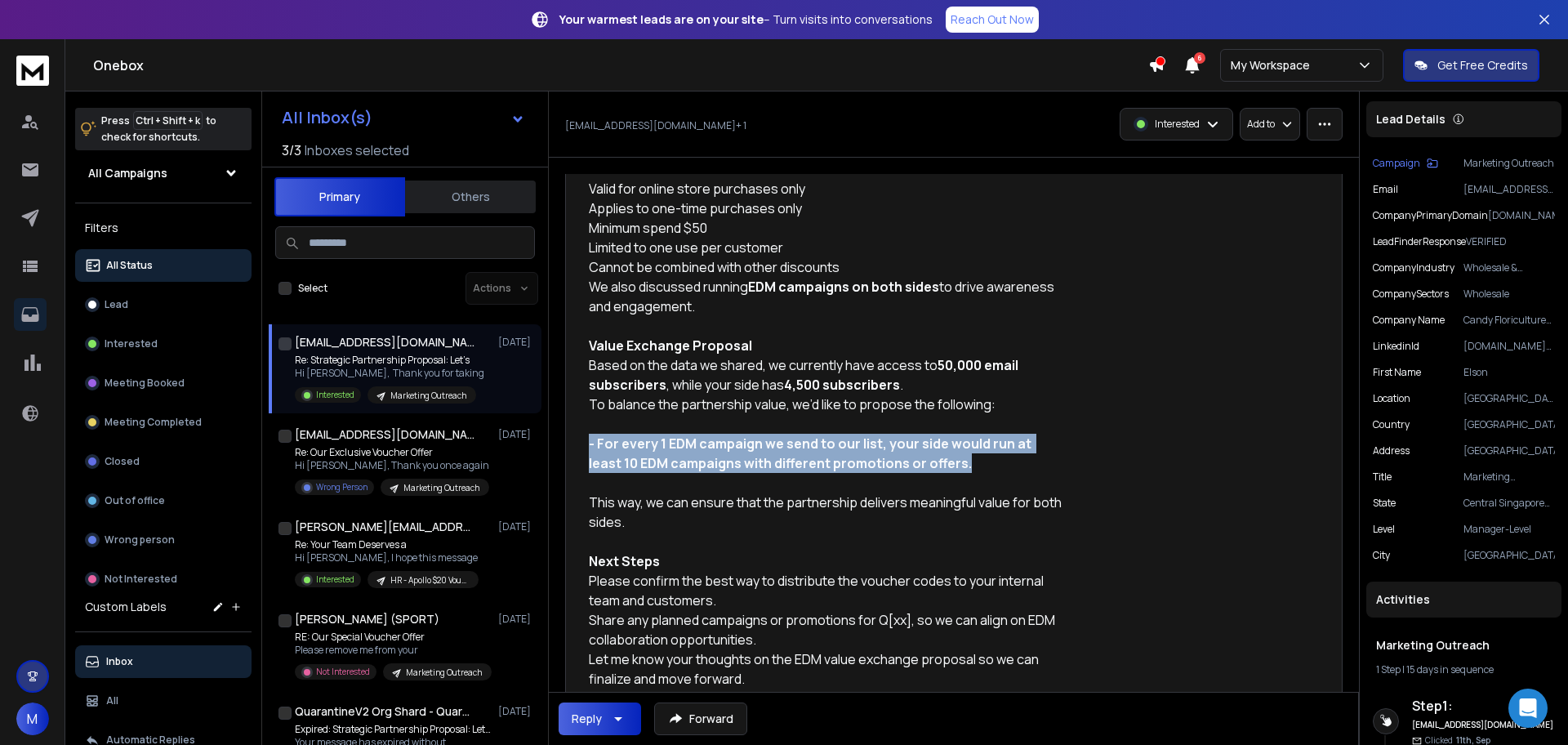
click at [840, 464] on strong "- For every 1 EDM campaign we send to our list, your side would run at least 10…" at bounding box center [811, 452] width 445 height 38
drag, startPoint x: 947, startPoint y: 463, endPoint x: 797, endPoint y: 447, distance: 150.9
click at [885, 461] on strong "- For every 1 EDM campaign we send to our list, your side would run at least 10…" at bounding box center [811, 452] width 445 height 38
drag, startPoint x: 932, startPoint y: 466, endPoint x: 575, endPoint y: 440, distance: 357.9
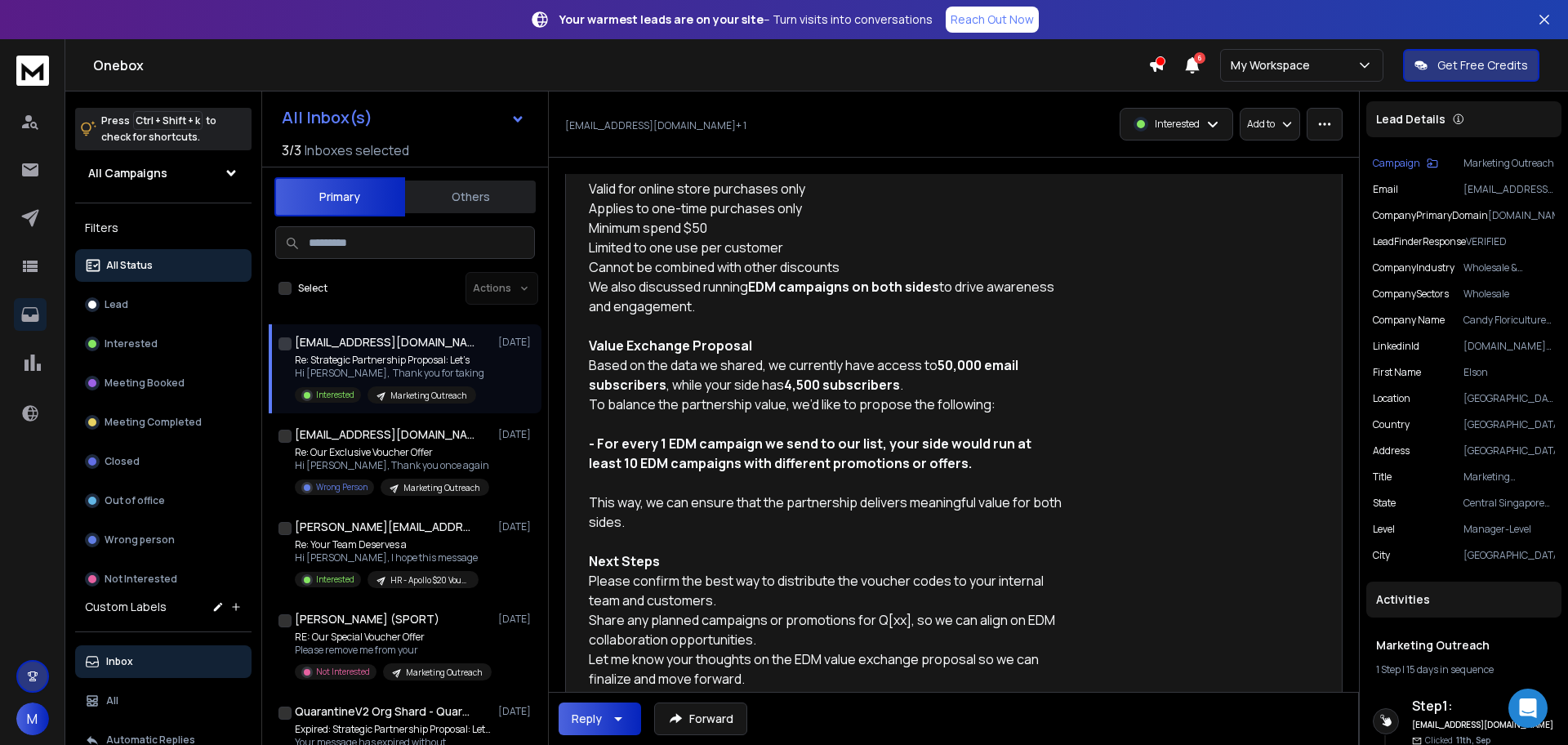
click at [894, 473] on div "- For every 1 EDM campaign we send to our list, your side would run at least 10…" at bounding box center [828, 452] width 477 height 78
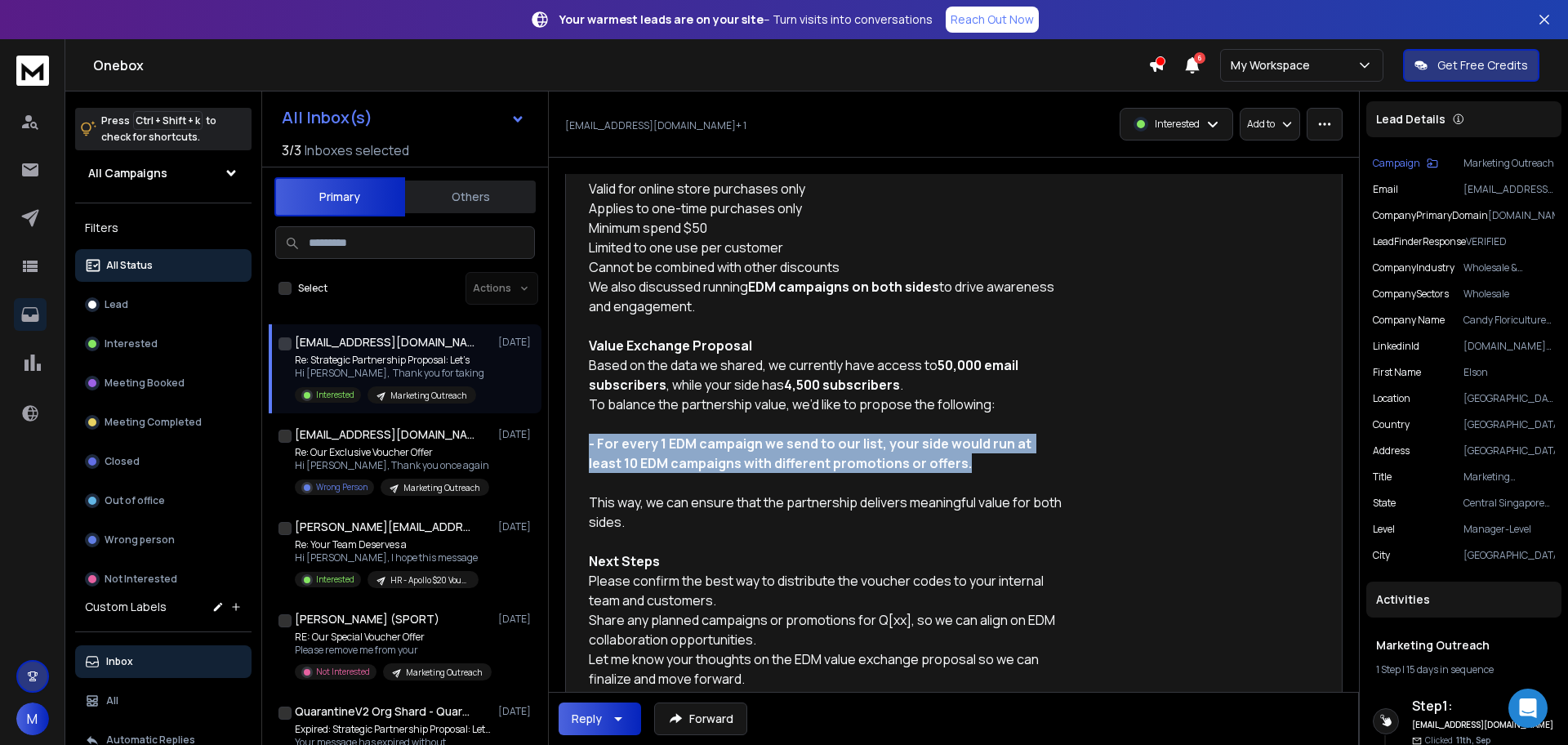
drag, startPoint x: 947, startPoint y: 463, endPoint x: 562, endPoint y: 444, distance: 385.5
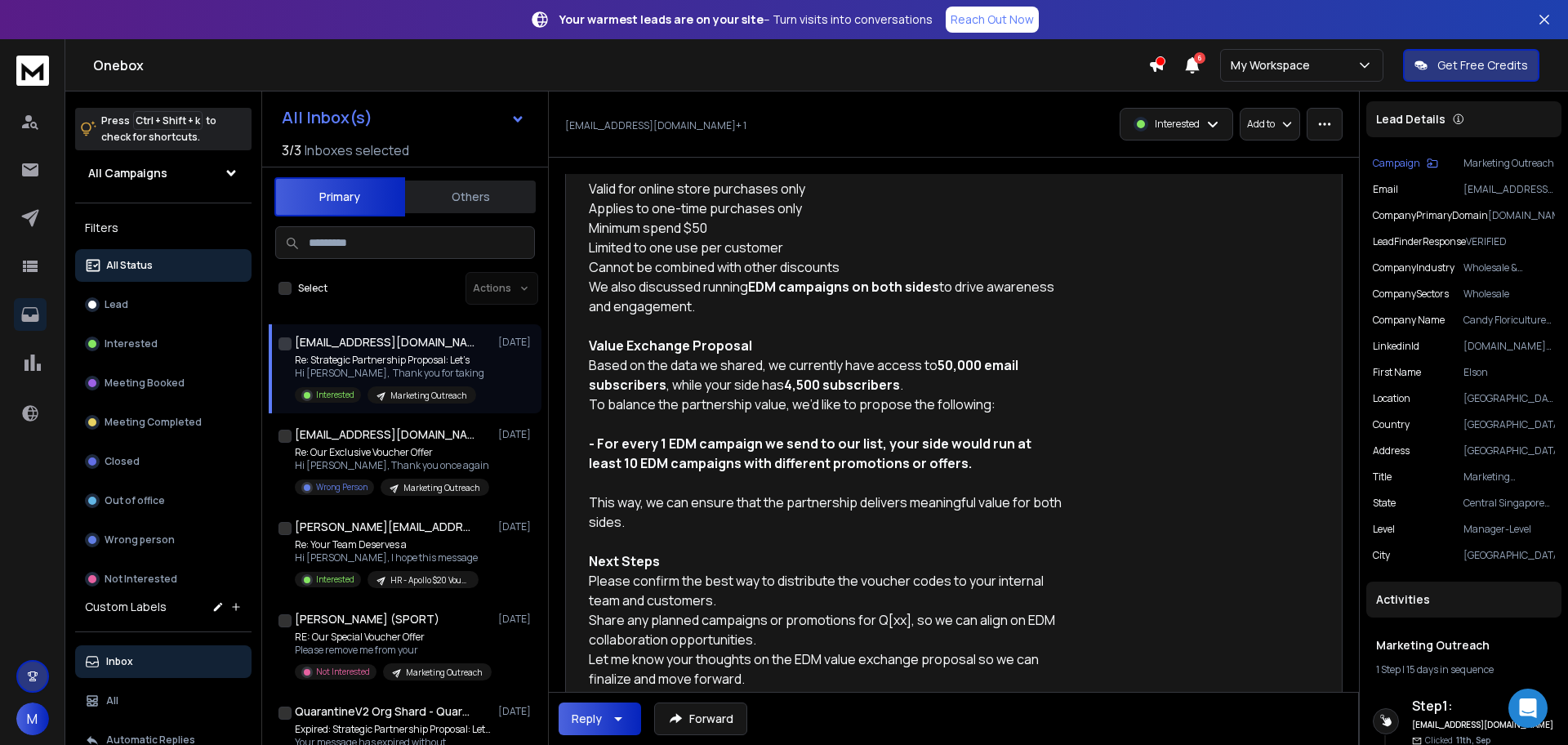
click at [908, 495] on div "This way, we can ensure that the partnership delivers meaningful value for both…" at bounding box center [828, 522] width 477 height 59
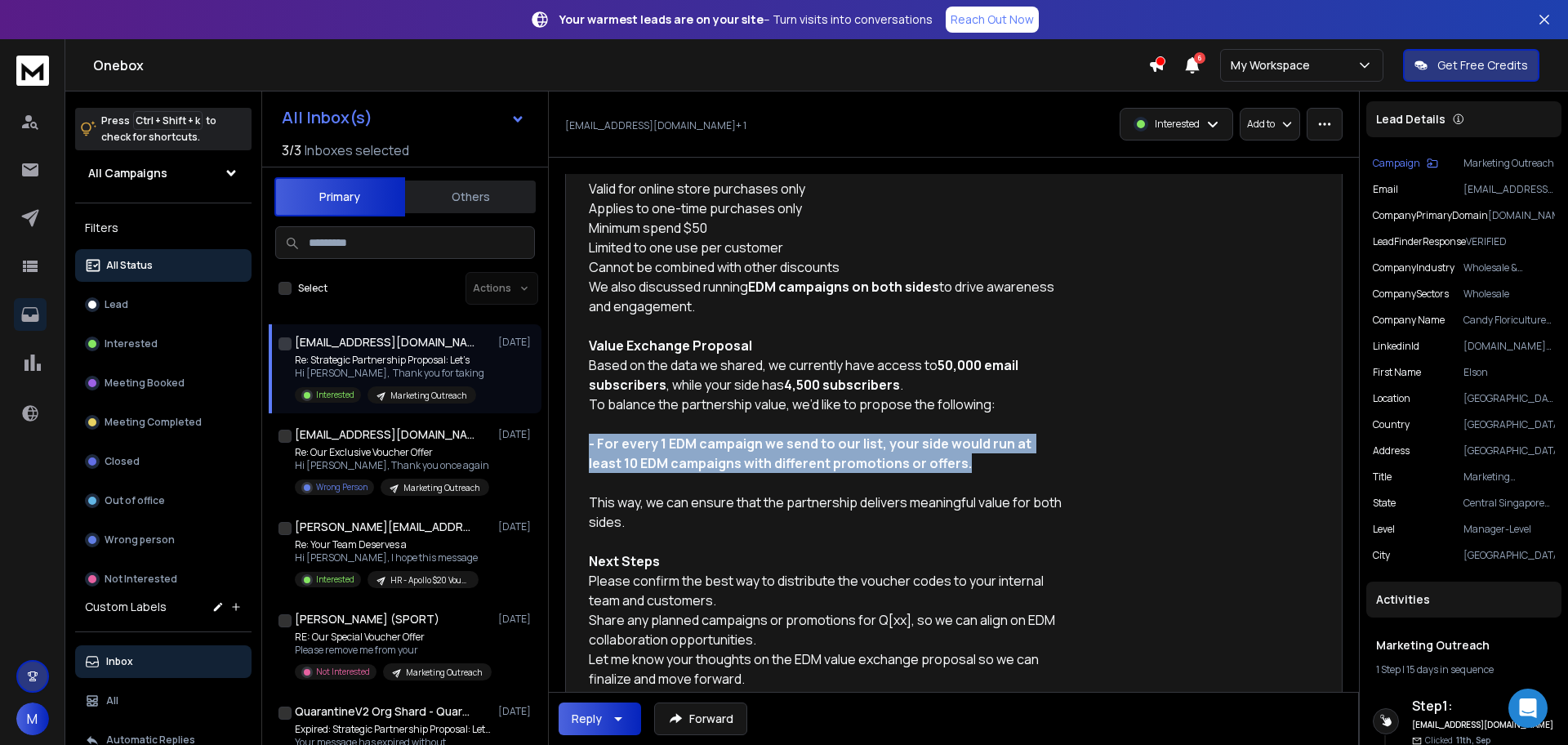
drag, startPoint x: 878, startPoint y: 463, endPoint x: 589, endPoint y: 448, distance: 289.4
click at [589, 448] on div "- For every 1 EDM campaign we send to our list, your side would run at least 10…" at bounding box center [828, 452] width 477 height 78
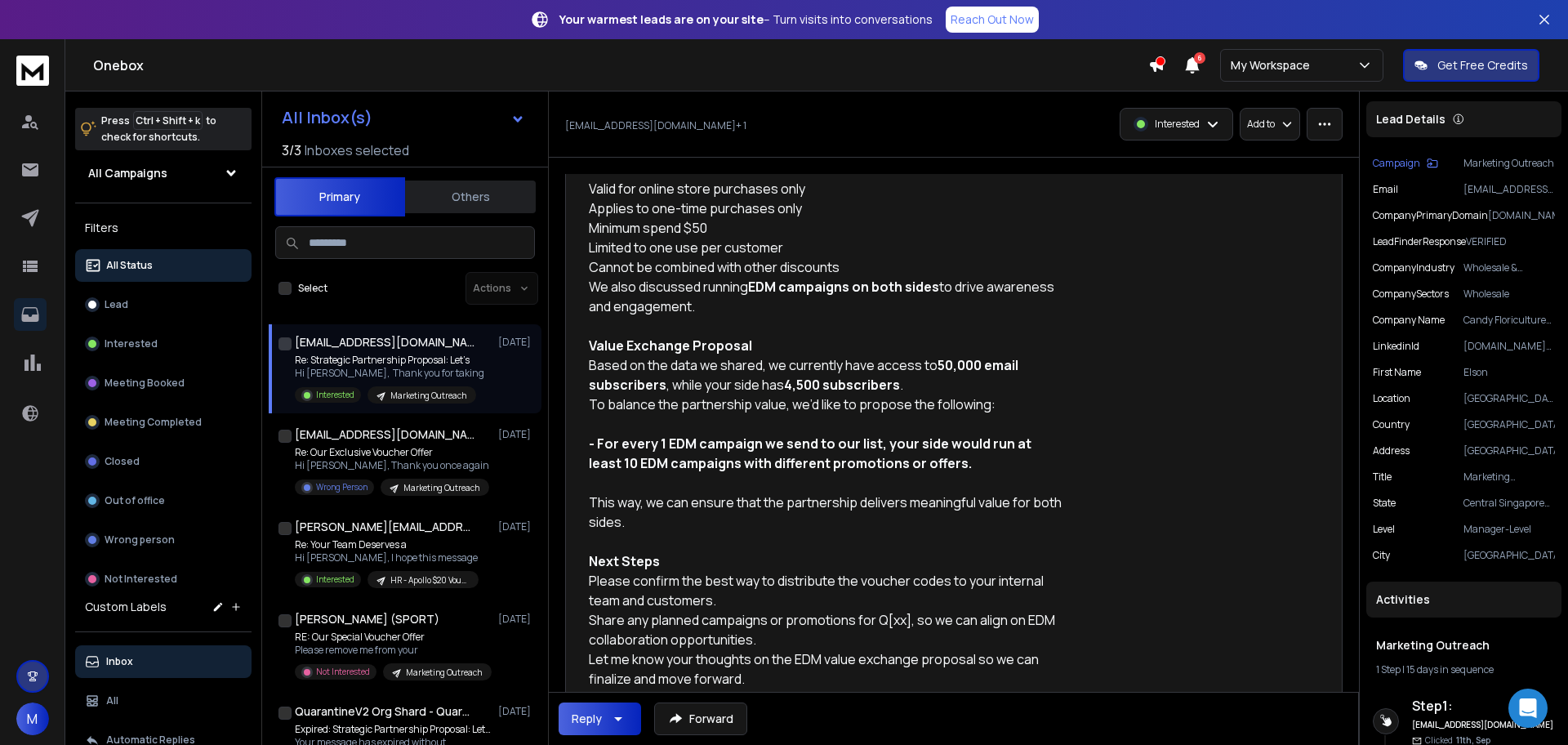
click at [695, 524] on div "This way, we can ensure that the partnership delivers meaningful value for both…" at bounding box center [828, 522] width 477 height 59
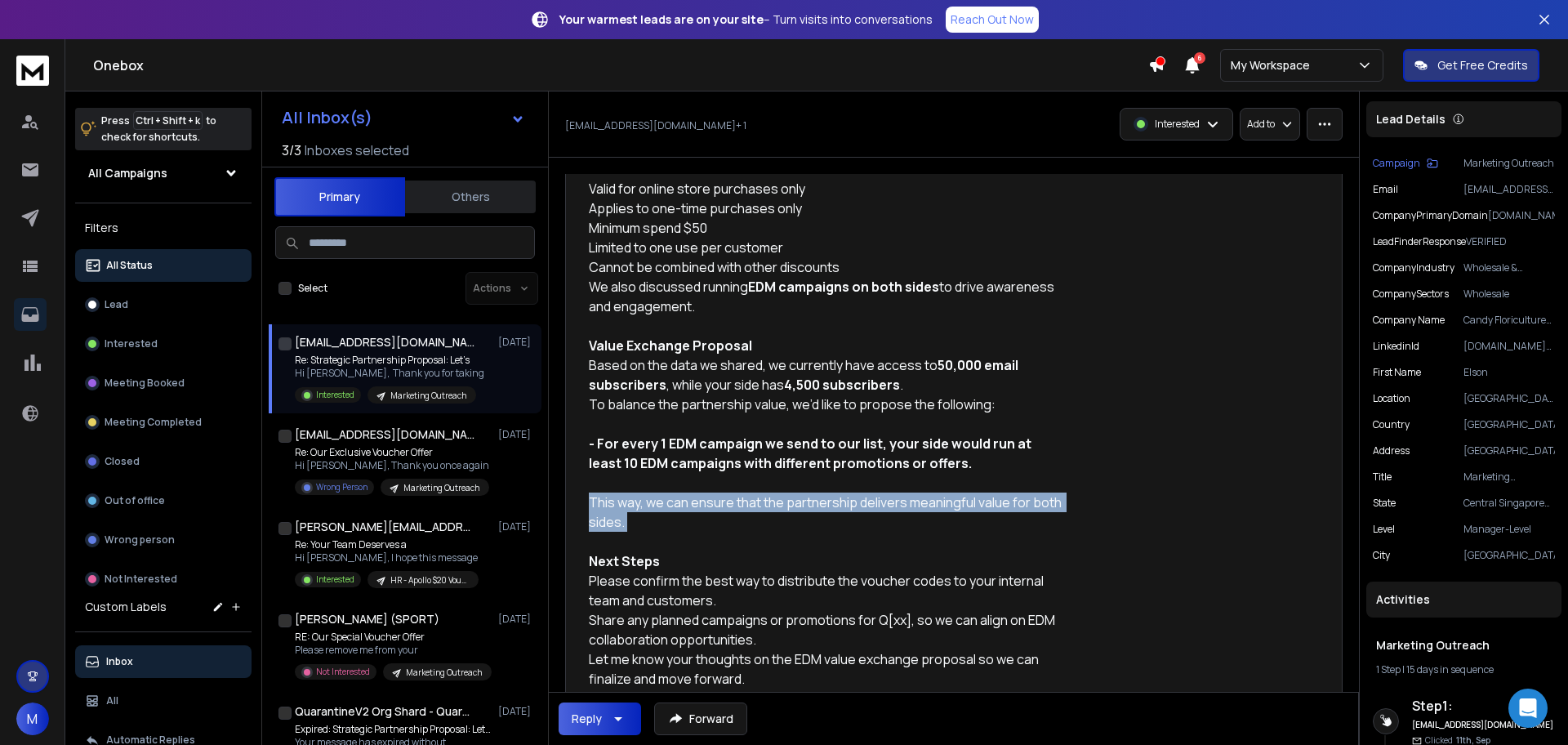
drag, startPoint x: 695, startPoint y: 524, endPoint x: 741, endPoint y: 525, distance: 46.0
click at [801, 528] on div "This way, we can ensure that the partnership delivers meaningful value for both…" at bounding box center [828, 522] width 477 height 59
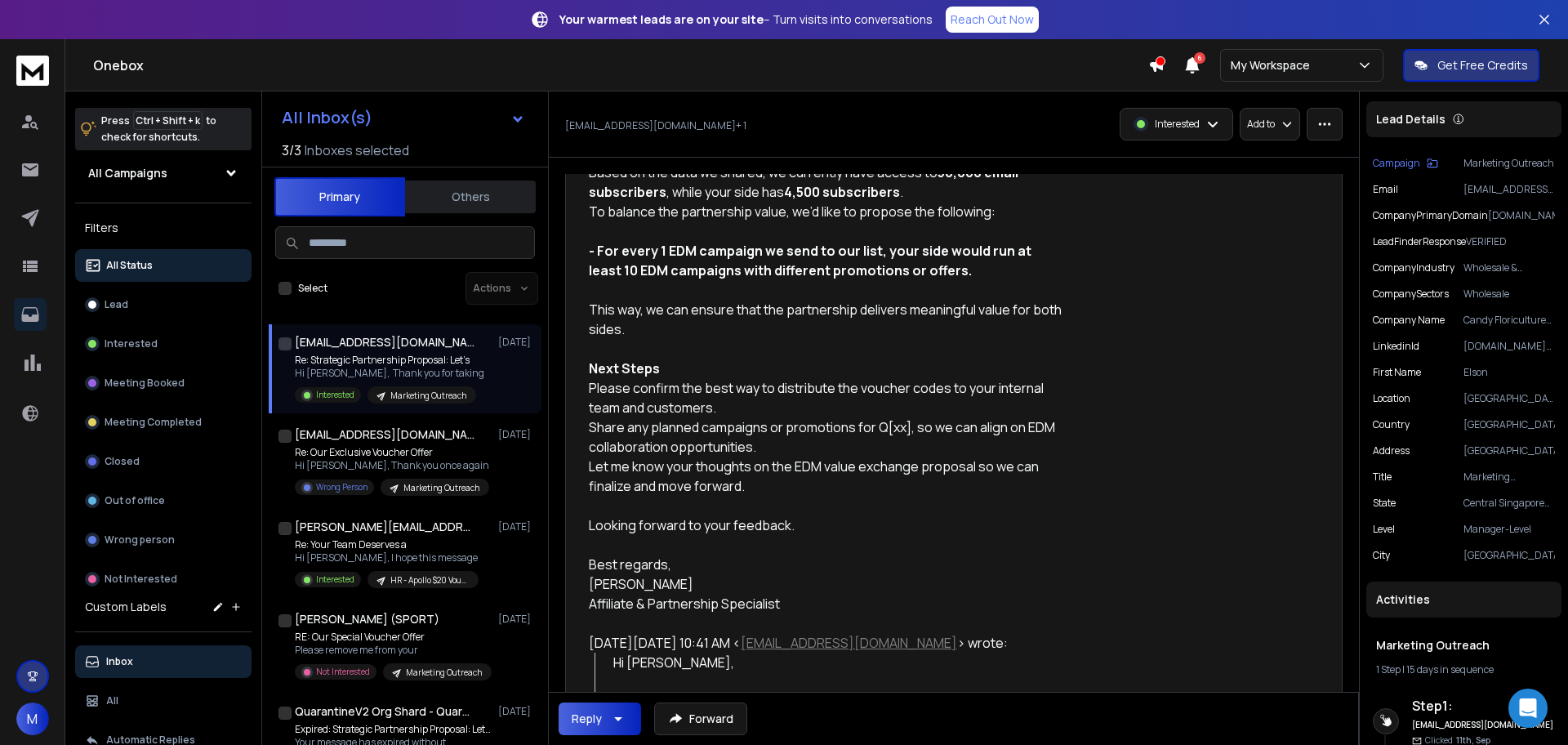
scroll to position [612, 0]
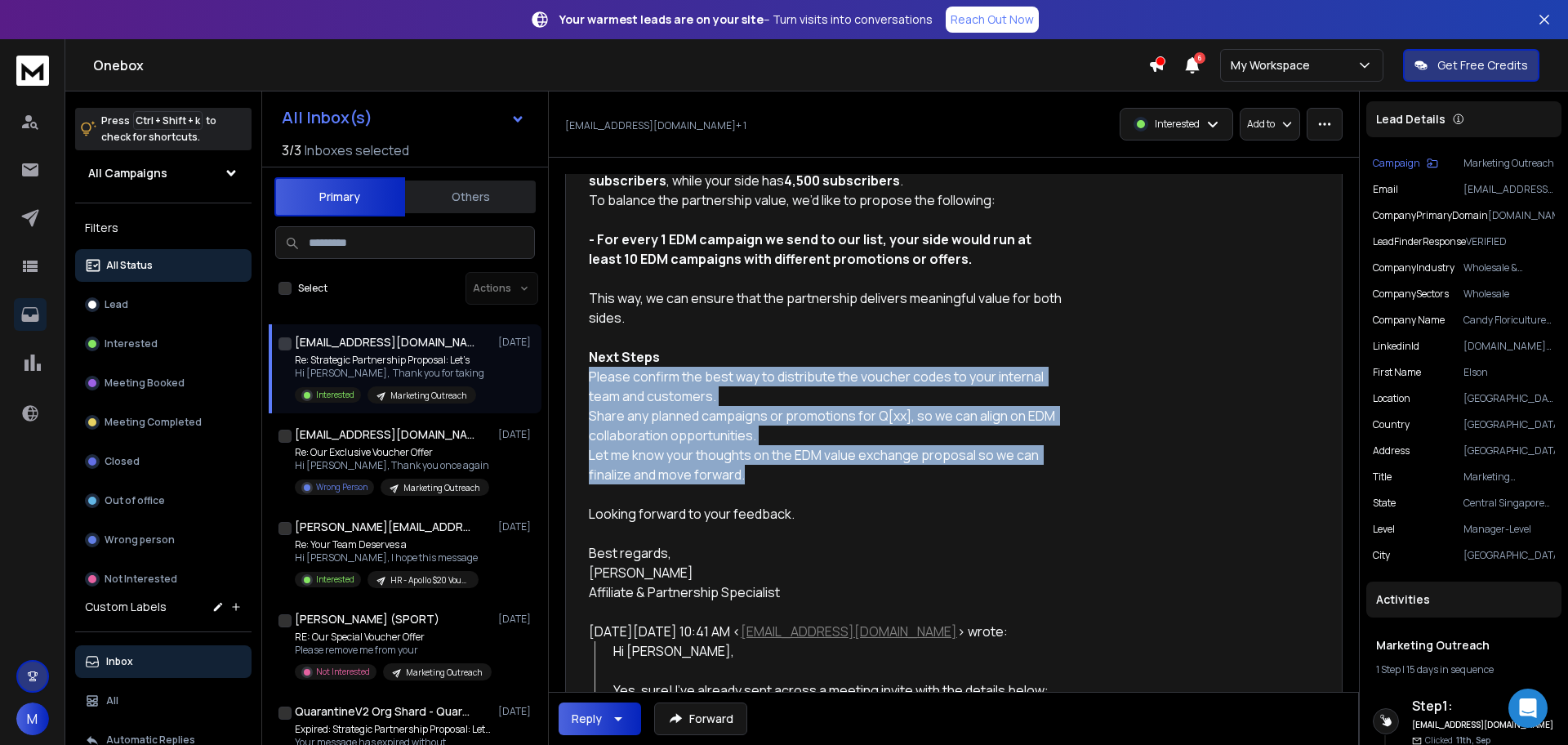
drag, startPoint x: 573, startPoint y: 372, endPoint x: 1030, endPoint y: 481, distance: 469.8
click at [1033, 480] on div "Let me know your thoughts on the EDM value exchange proposal so we can finalize…" at bounding box center [828, 474] width 477 height 59
